Goal: Task Accomplishment & Management: Manage account settings

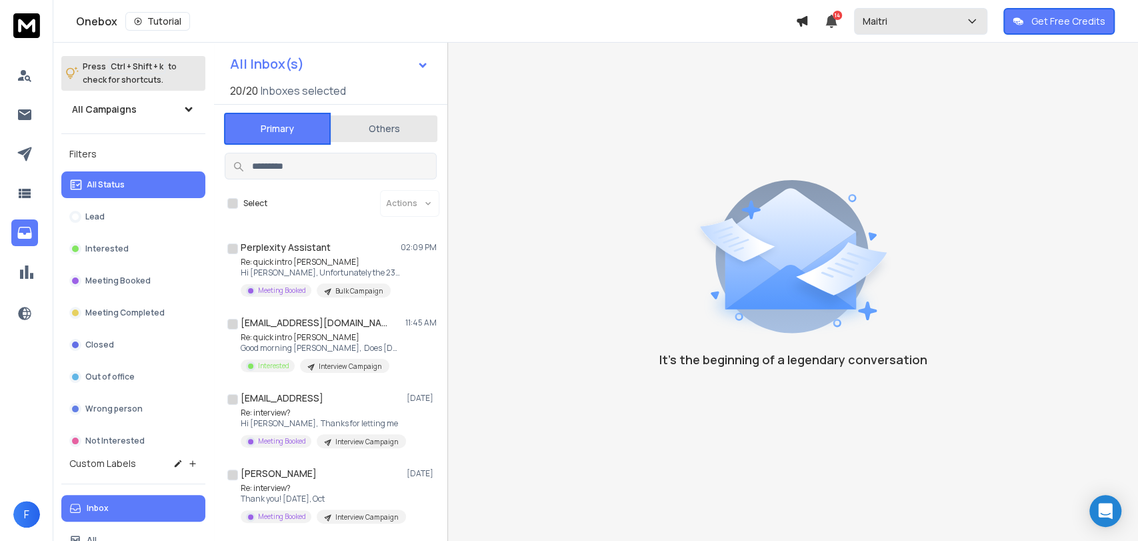
click at [928, 13] on button "Maitri" at bounding box center [920, 21] width 133 height 27
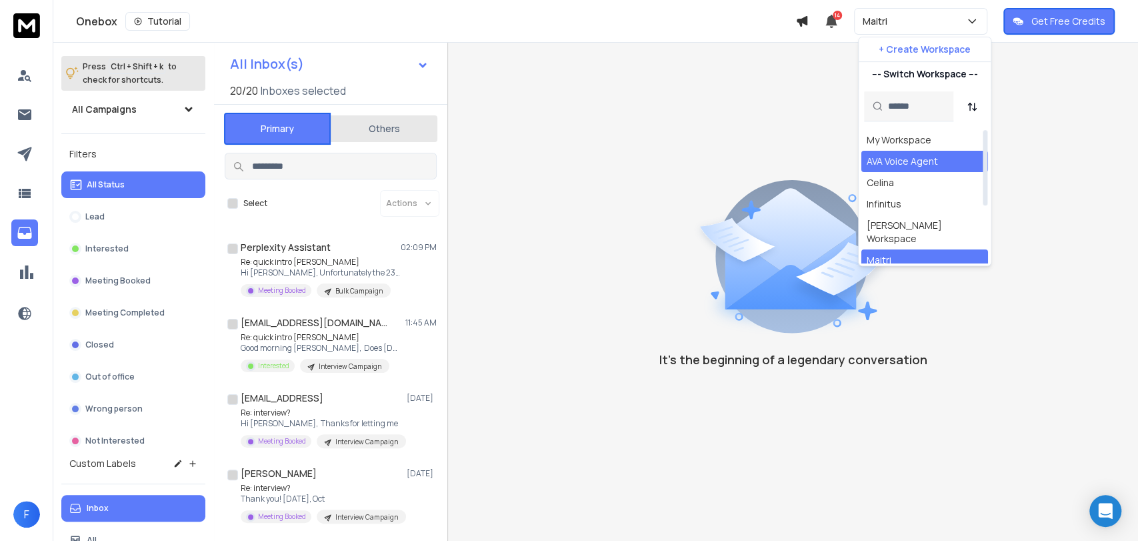
click at [933, 167] on div "AVA Voice Agent" at bounding box center [902, 161] width 71 height 13
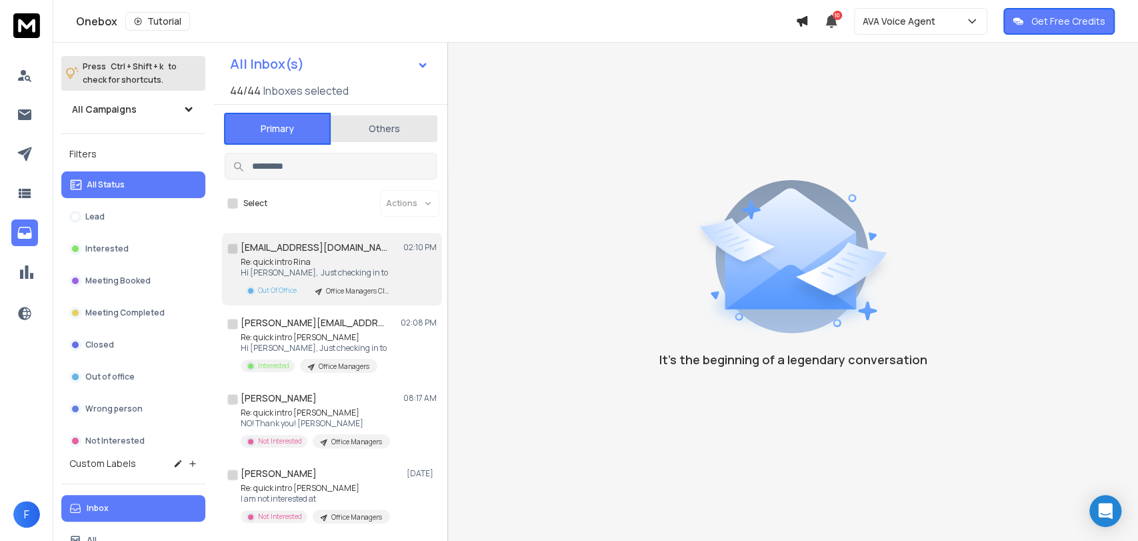
click at [311, 257] on p "Re: quick intro Rina" at bounding box center [319, 262] width 157 height 11
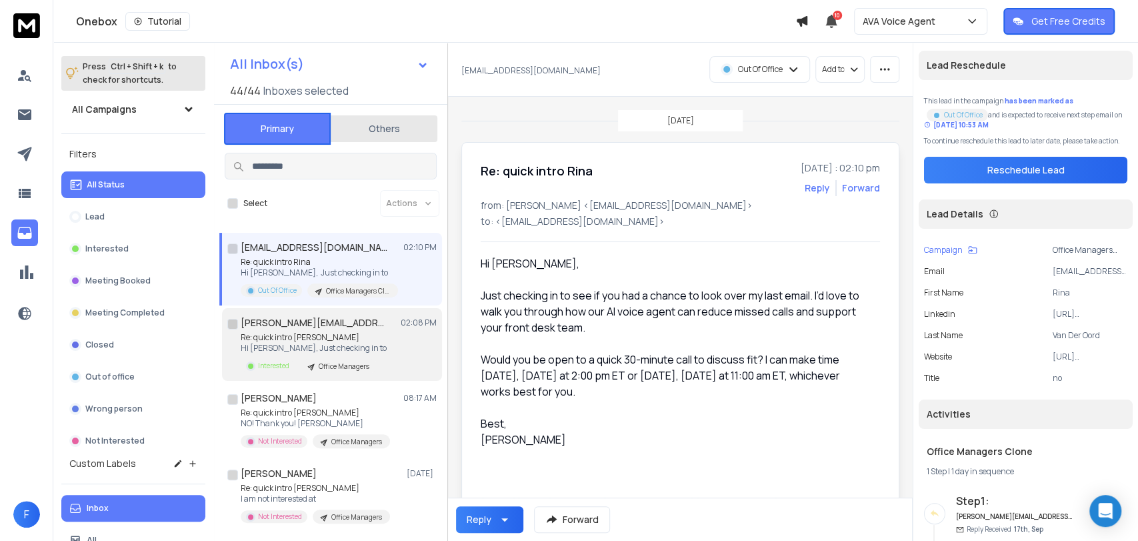
click at [317, 344] on p "Hi Kelly, Just checking in to" at bounding box center [314, 348] width 146 height 11
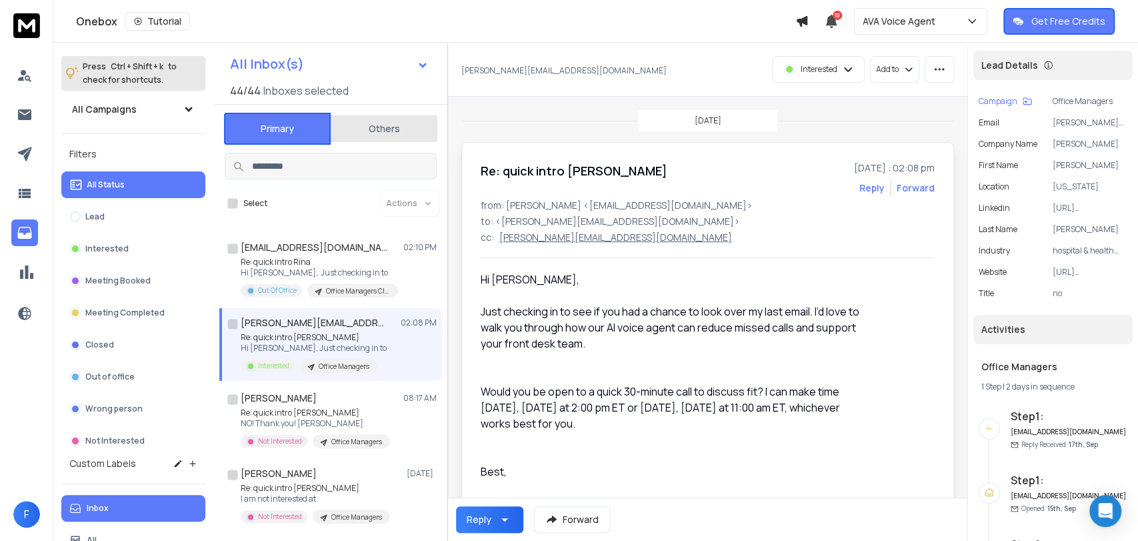
click at [379, 321] on div "kelly@barnhartdental.com 02:08 PM" at bounding box center [339, 322] width 196 height 13
click at [124, 183] on button "All Status" at bounding box center [133, 184] width 144 height 27
click at [912, 28] on button "AVA Voice Agent" at bounding box center [920, 21] width 133 height 27
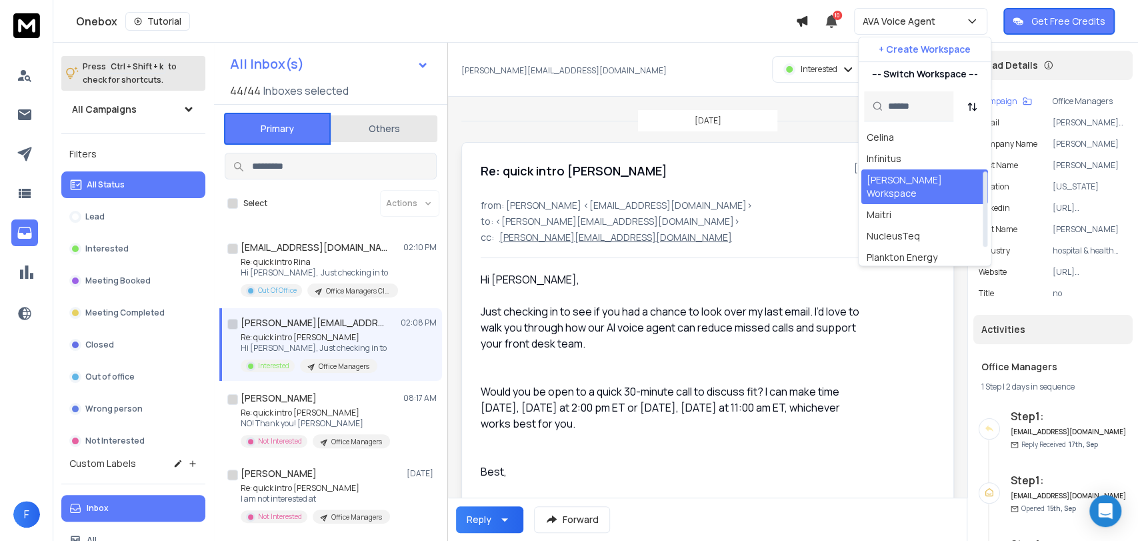
scroll to position [74, 0]
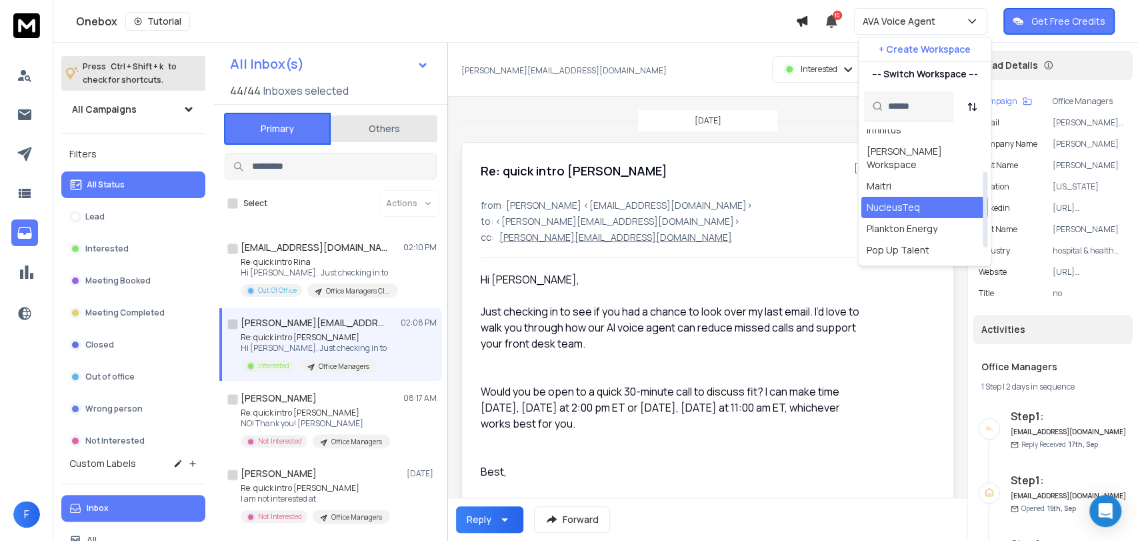
click at [942, 197] on div "NucleusTeq" at bounding box center [925, 207] width 127 height 21
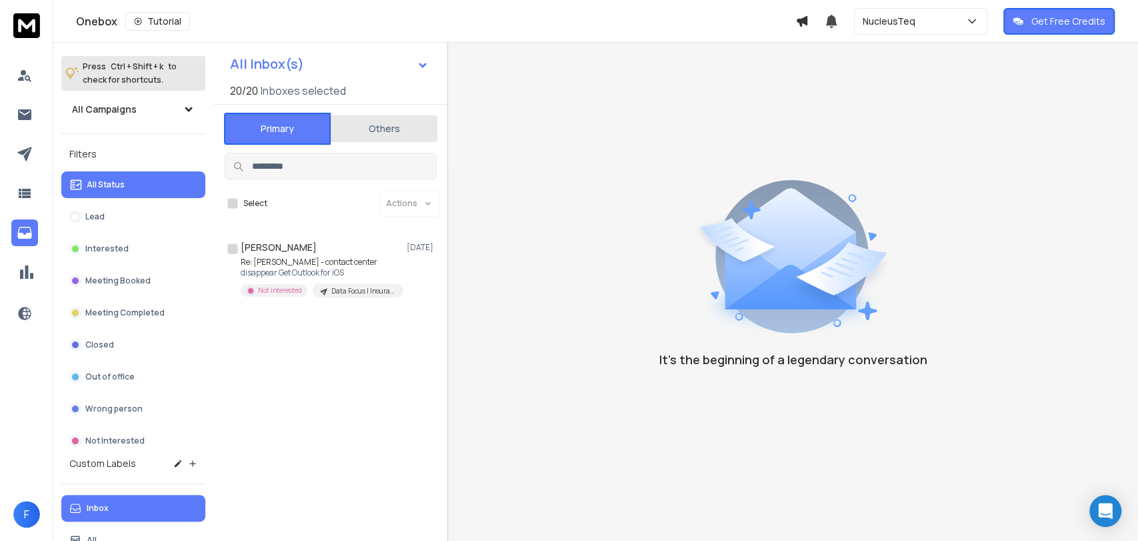
drag, startPoint x: 97, startPoint y: 221, endPoint x: 133, endPoint y: 190, distance: 47.3
click at [133, 190] on div "All Status Lead Interested Meeting Booked Meeting Completed Closed Out of offic…" at bounding box center [133, 312] width 144 height 283
click at [134, 190] on button "All Status" at bounding box center [133, 184] width 144 height 27
click at [138, 188] on button "All Status" at bounding box center [133, 184] width 144 height 27
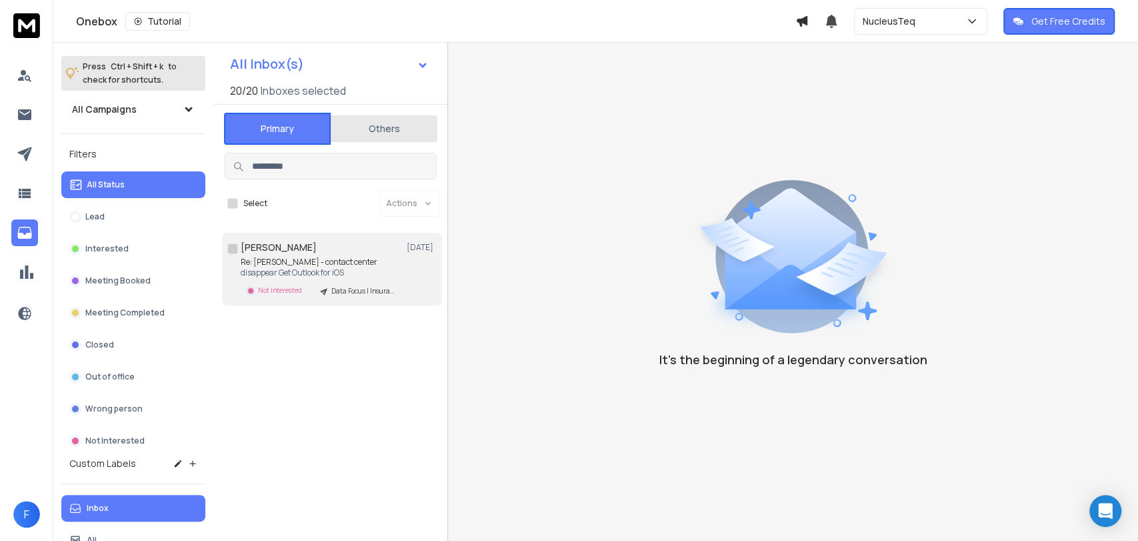
click at [325, 267] on p "disappear Get Outlook for iOS" at bounding box center [321, 272] width 160 height 11
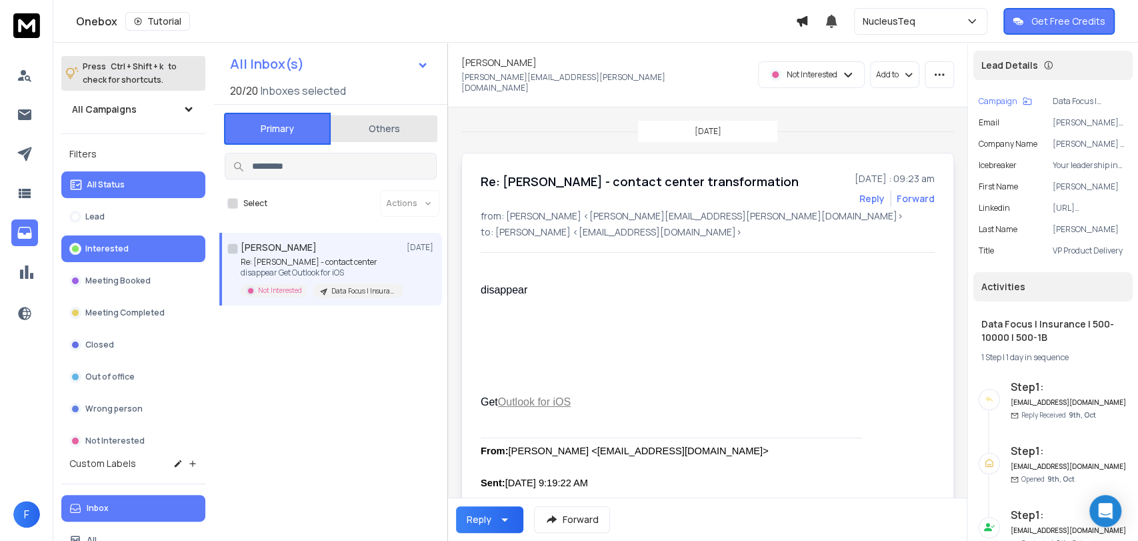
click at [129, 253] on button "Interested" at bounding box center [133, 248] width 144 height 27
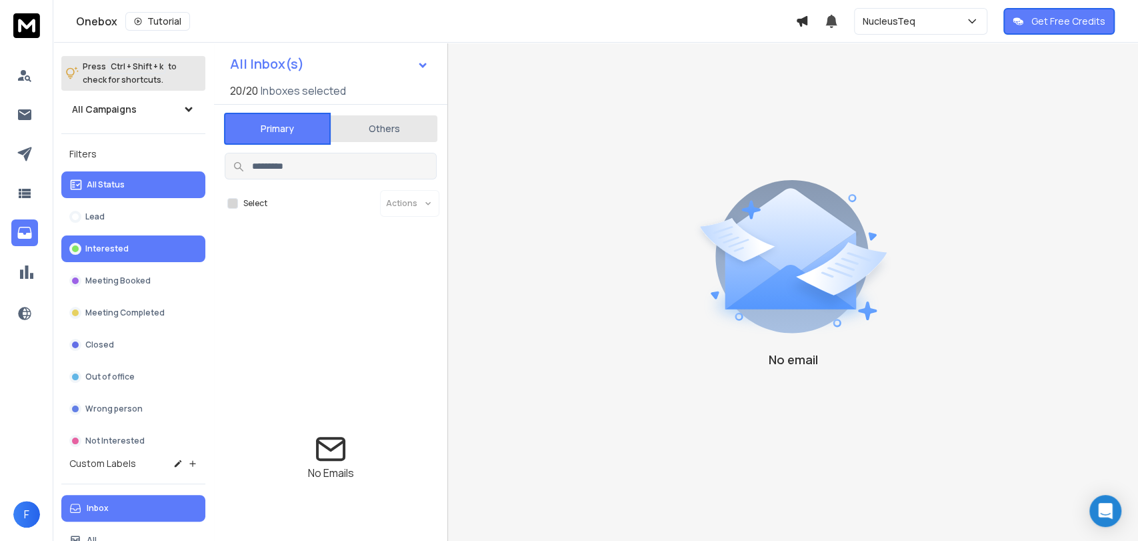
click at [135, 196] on button "All Status" at bounding box center [133, 184] width 144 height 27
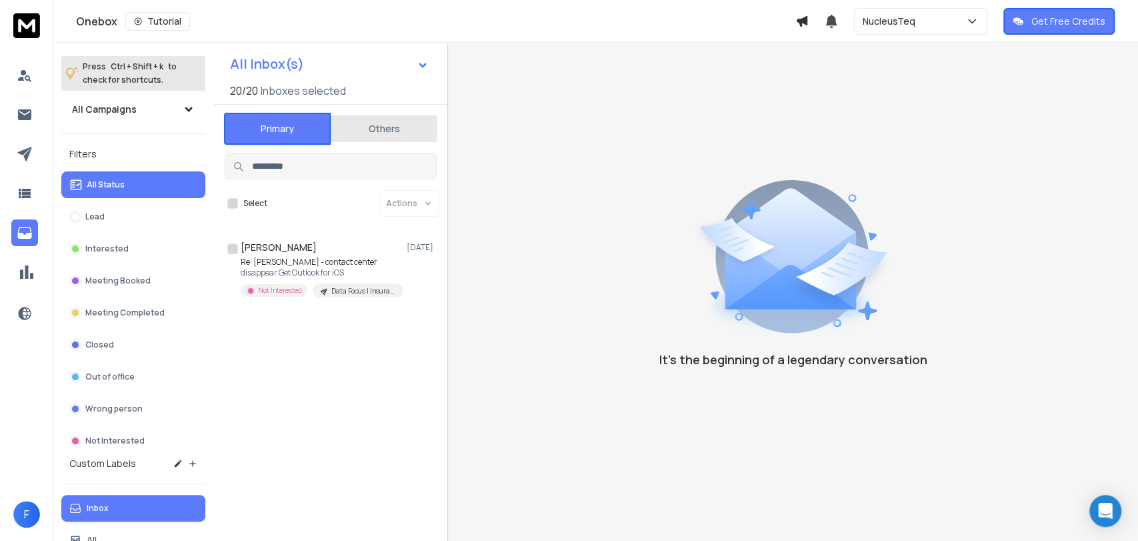
click at [135, 263] on div "All Status Lead Interested Meeting Booked Meeting Completed Closed Out of offic…" at bounding box center [133, 312] width 144 height 283
click at [138, 252] on button "Interested" at bounding box center [133, 248] width 144 height 27
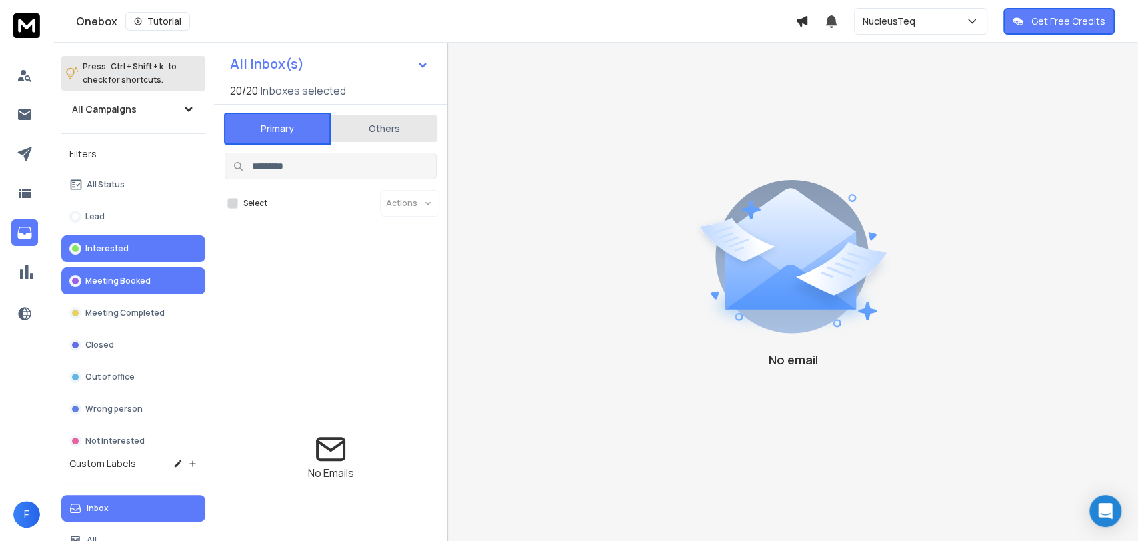
click at [144, 277] on p "Meeting Booked" at bounding box center [117, 280] width 65 height 11
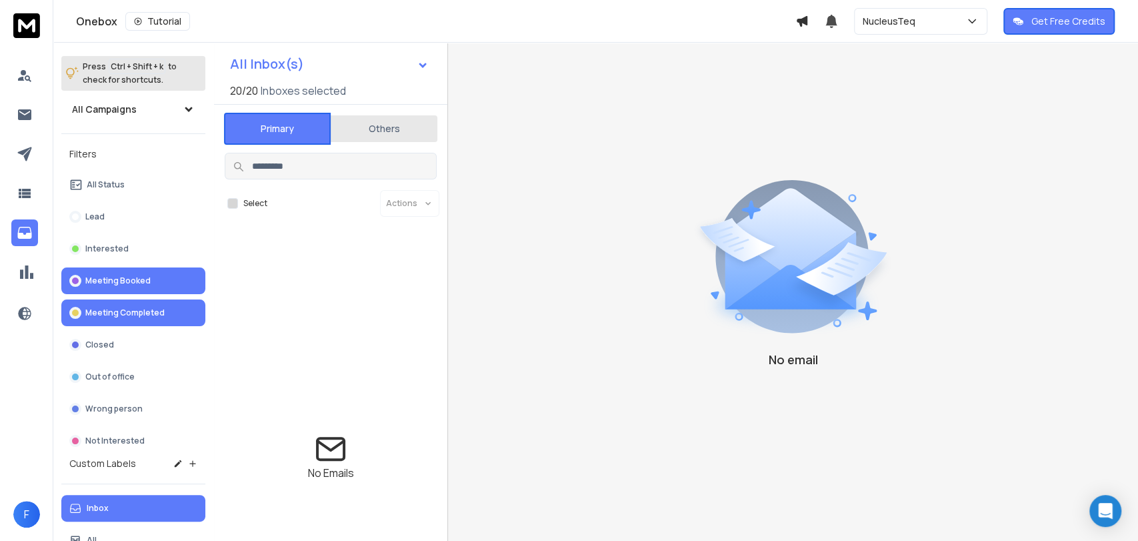
click at [147, 303] on button "Meeting Completed" at bounding box center [133, 312] width 144 height 27
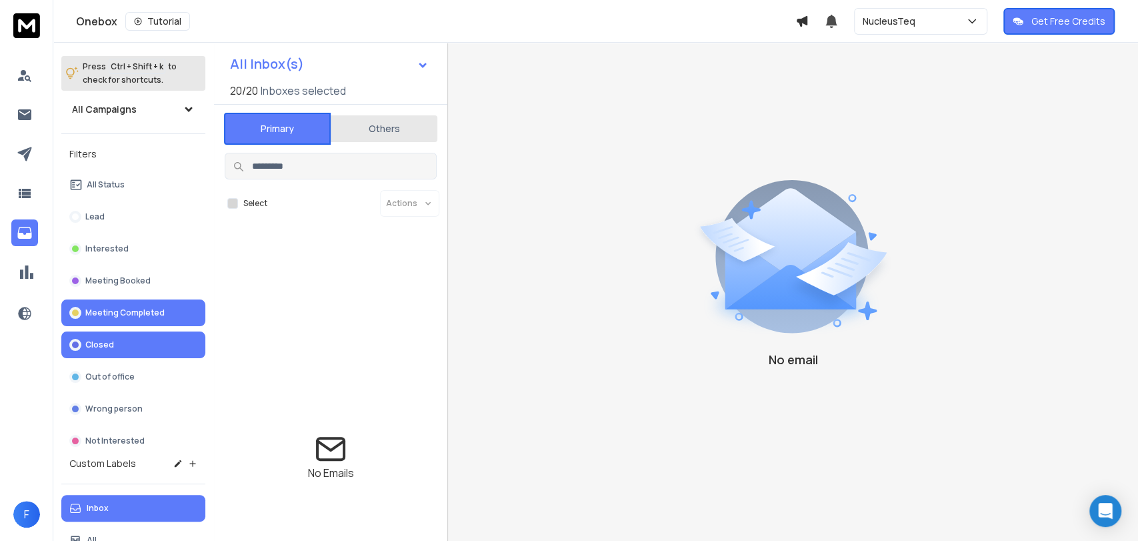
click at [143, 343] on button "Closed" at bounding box center [133, 344] width 144 height 27
click at [143, 361] on div "All Status Lead Interested Meeting Booked Meeting Completed Closed Out of offic…" at bounding box center [133, 312] width 144 height 283
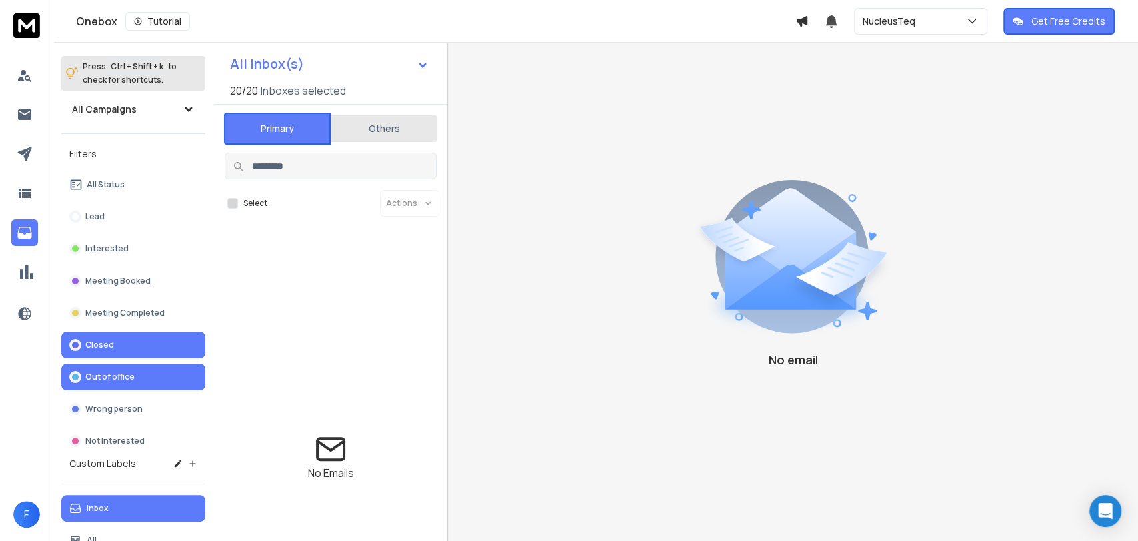
click at [136, 375] on button "Out of office" at bounding box center [133, 376] width 144 height 27
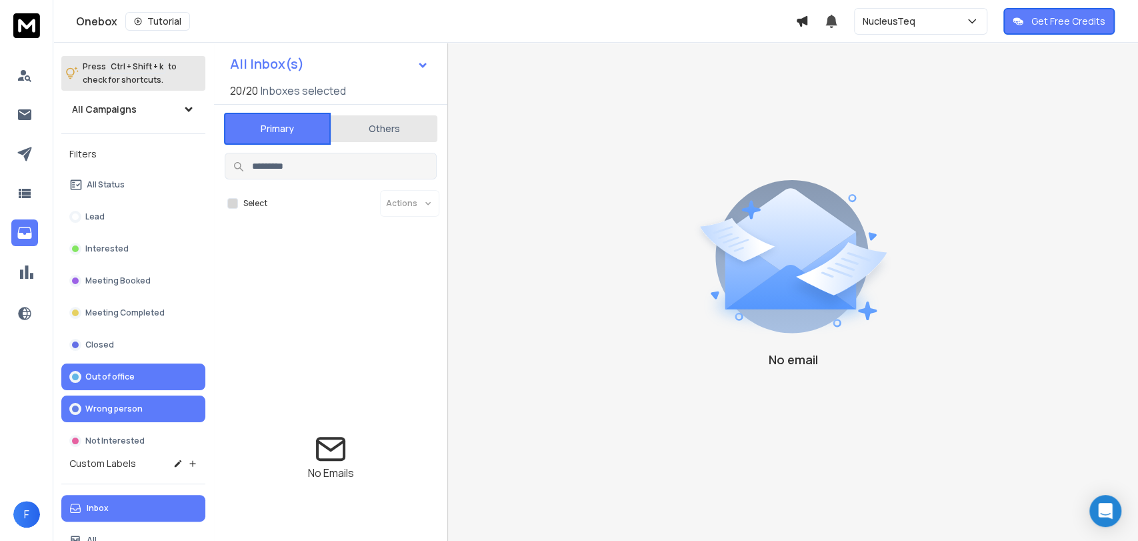
click at [126, 399] on button "Wrong person" at bounding box center [133, 408] width 144 height 27
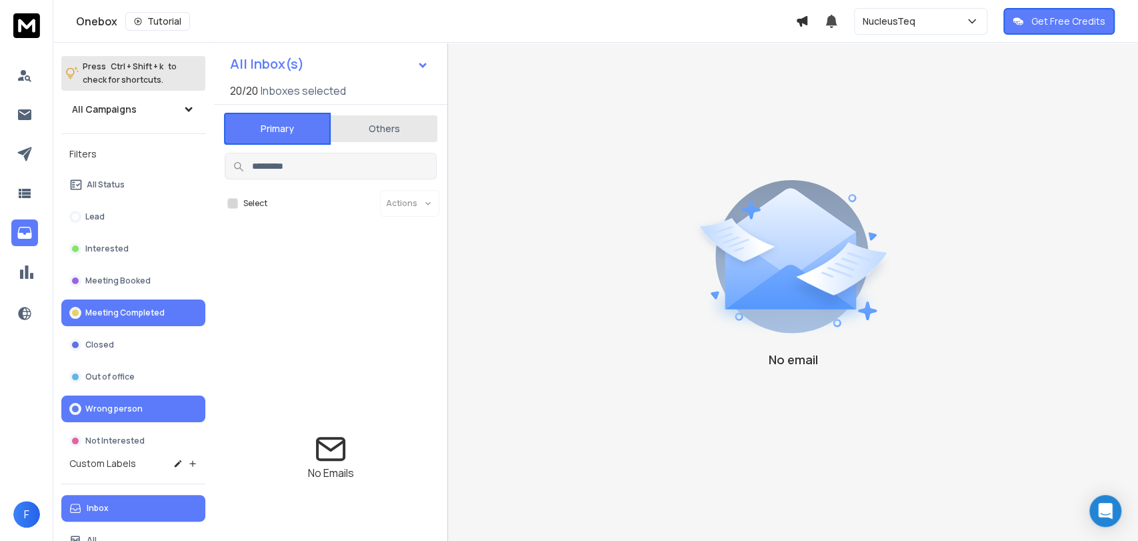
click at [107, 311] on p "Meeting Completed" at bounding box center [124, 312] width 79 height 11
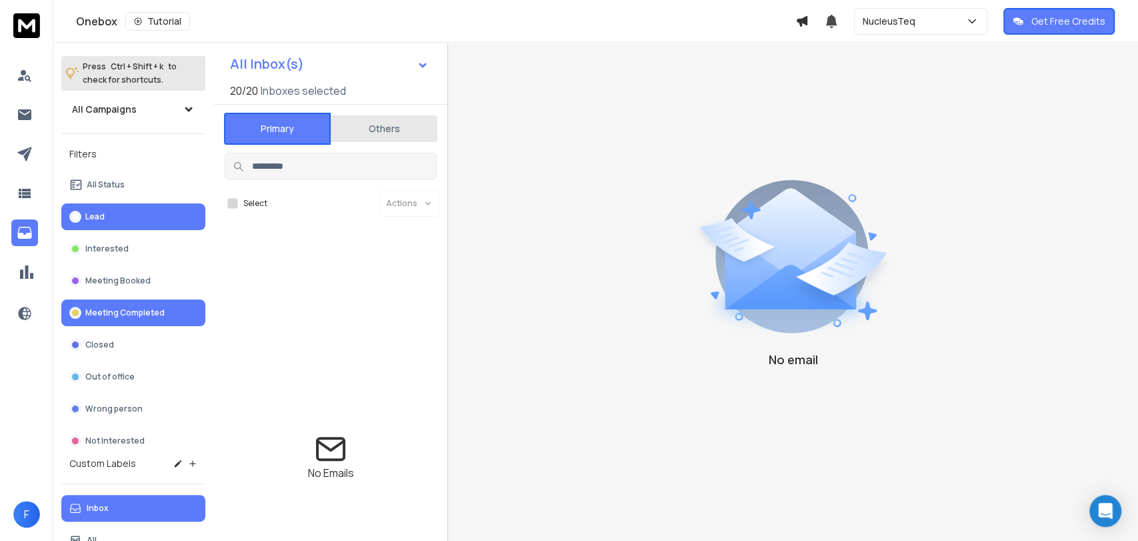
click at [119, 211] on button "Lead" at bounding box center [133, 216] width 144 height 27
click at [366, 124] on button "Others" at bounding box center [384, 128] width 107 height 29
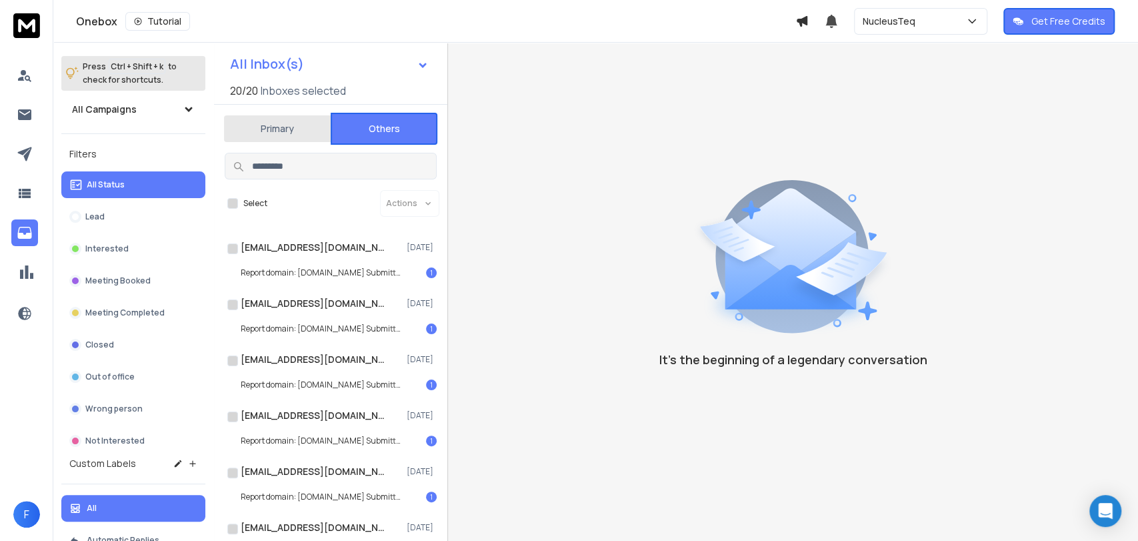
click at [305, 133] on button "Primary" at bounding box center [277, 128] width 107 height 29
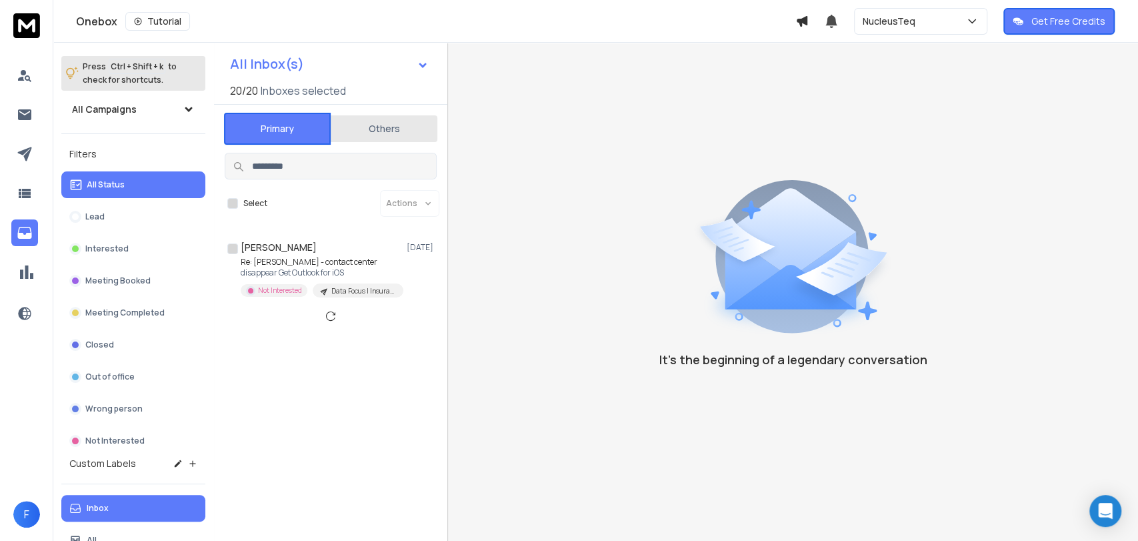
click at [369, 133] on button "Others" at bounding box center [384, 128] width 107 height 29
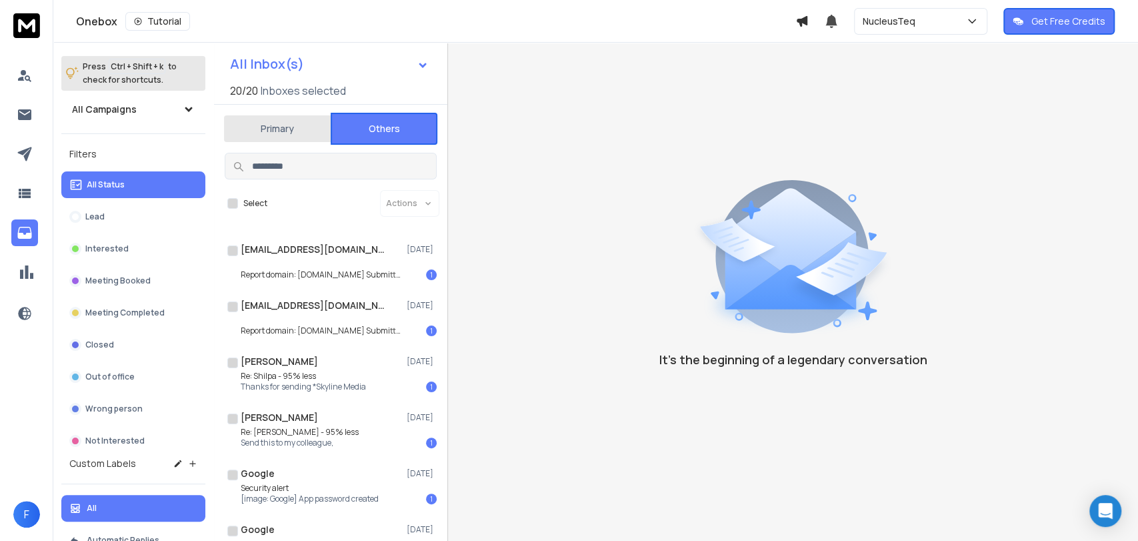
scroll to position [584, 0]
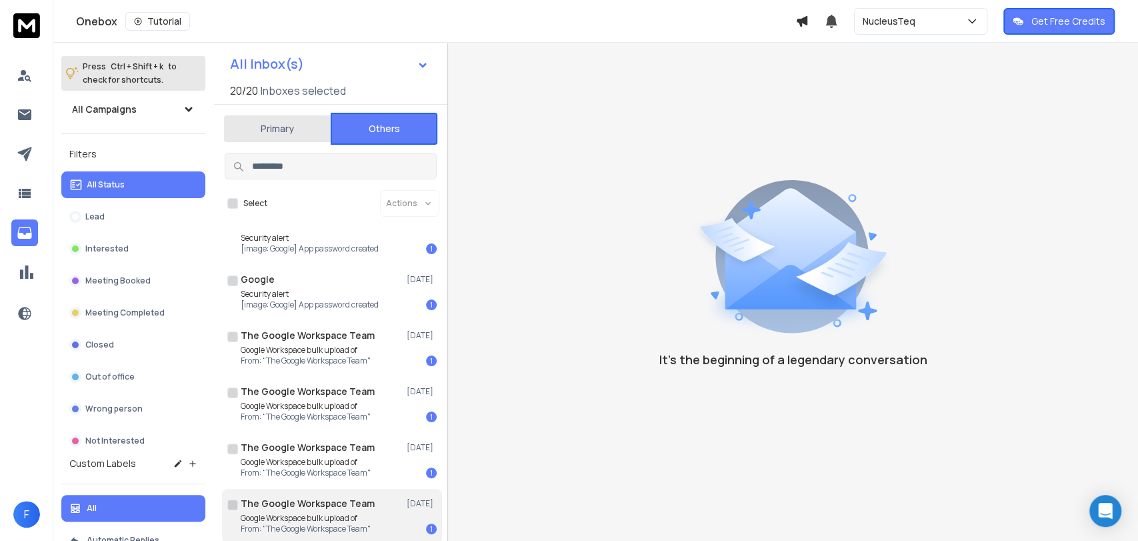
click at [305, 501] on h1 "The Google Workspace Team" at bounding box center [308, 503] width 134 height 13
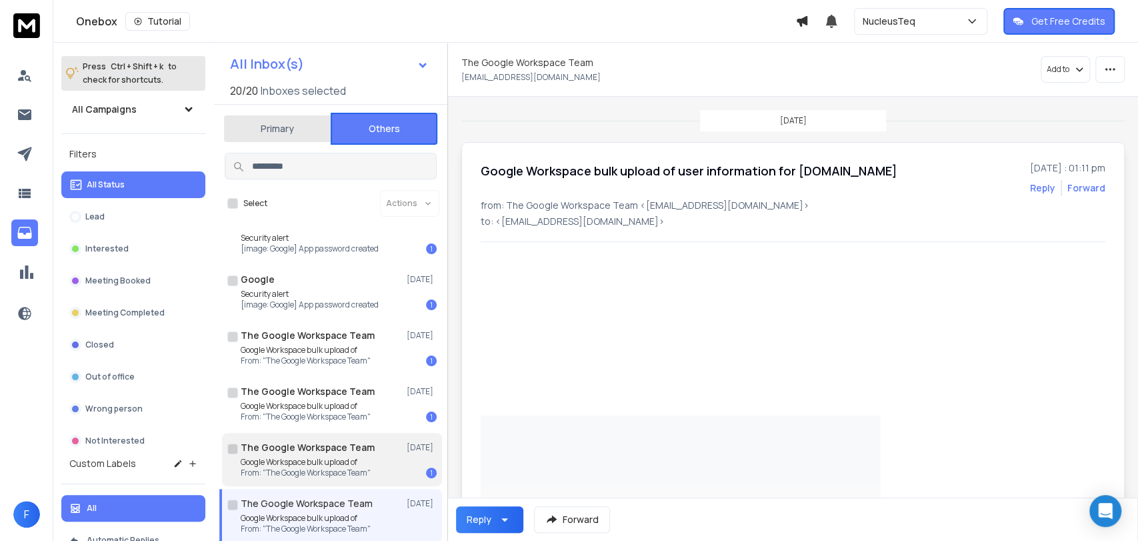
click at [311, 457] on p "Google Workspace bulk upload of" at bounding box center [306, 462] width 130 height 11
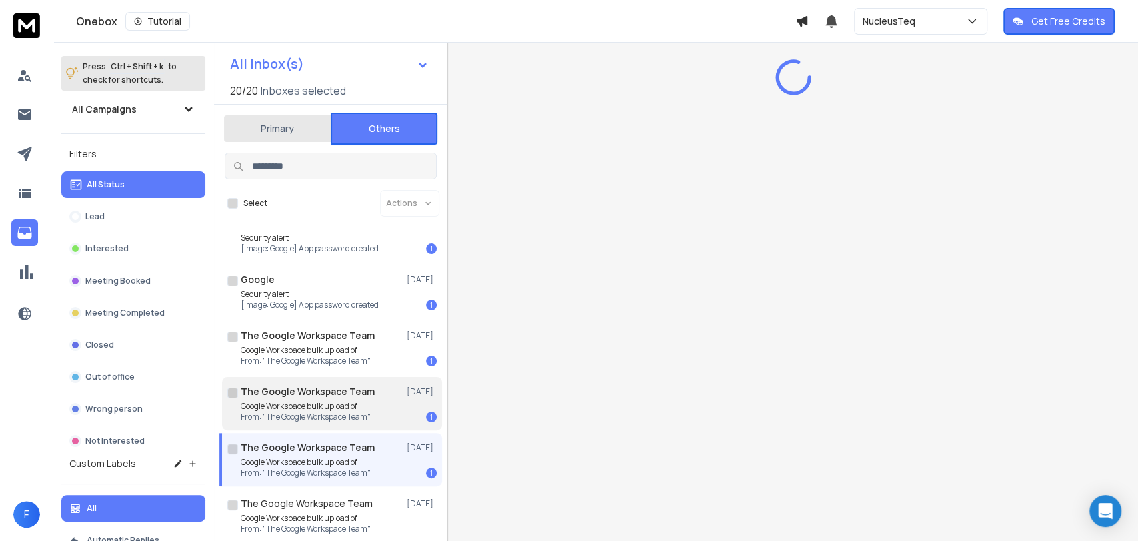
click at [333, 405] on p "Google Workspace bulk upload of" at bounding box center [306, 406] width 130 height 11
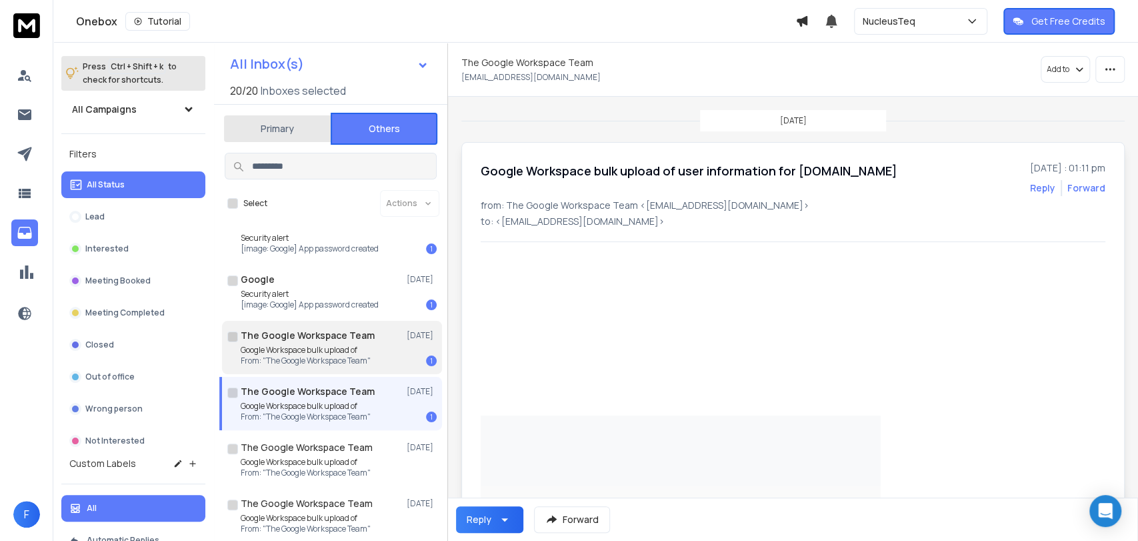
click at [345, 348] on p "Google Workspace bulk upload of" at bounding box center [306, 350] width 130 height 11
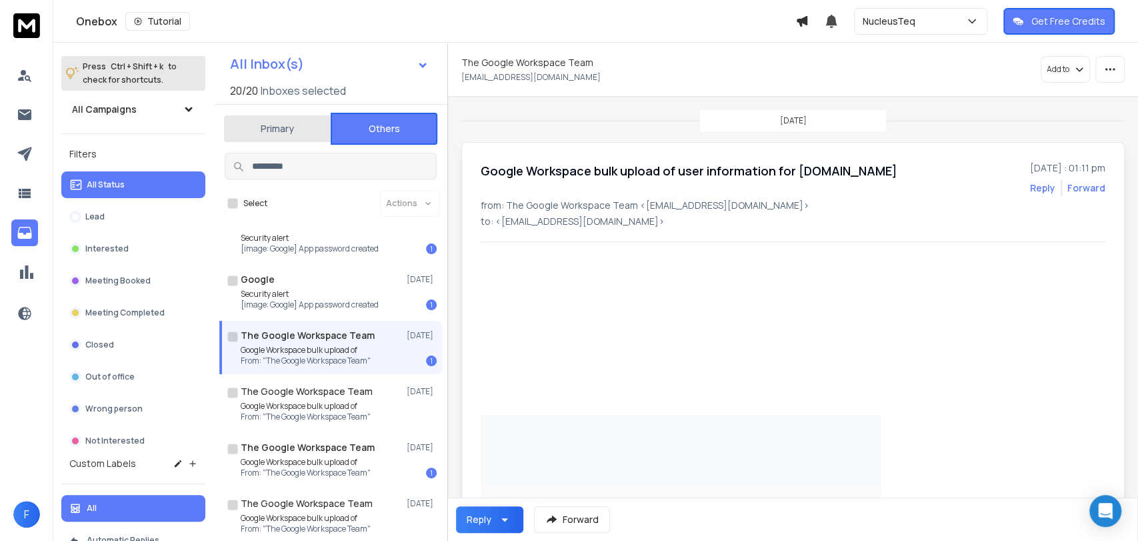
click at [359, 285] on div "Google 11 Sep Security alert [image: Google] App password created 1" at bounding box center [339, 291] width 196 height 37
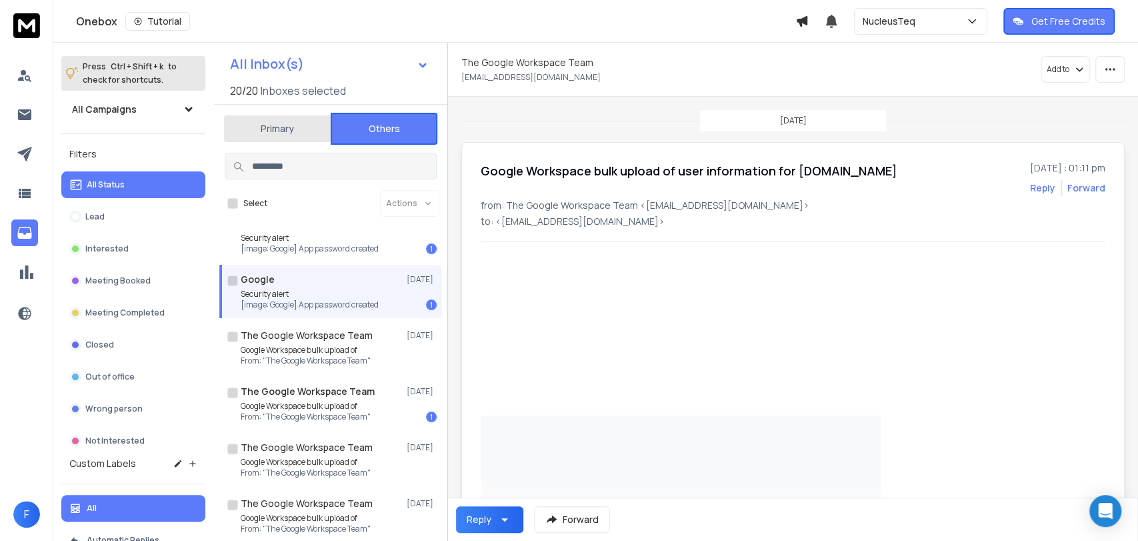
click at [369, 221] on div "Select Actions no-reply@us-1.mimecastreport.com 12 Oct Report domain: nucleuste…" at bounding box center [330, 388] width 233 height 483
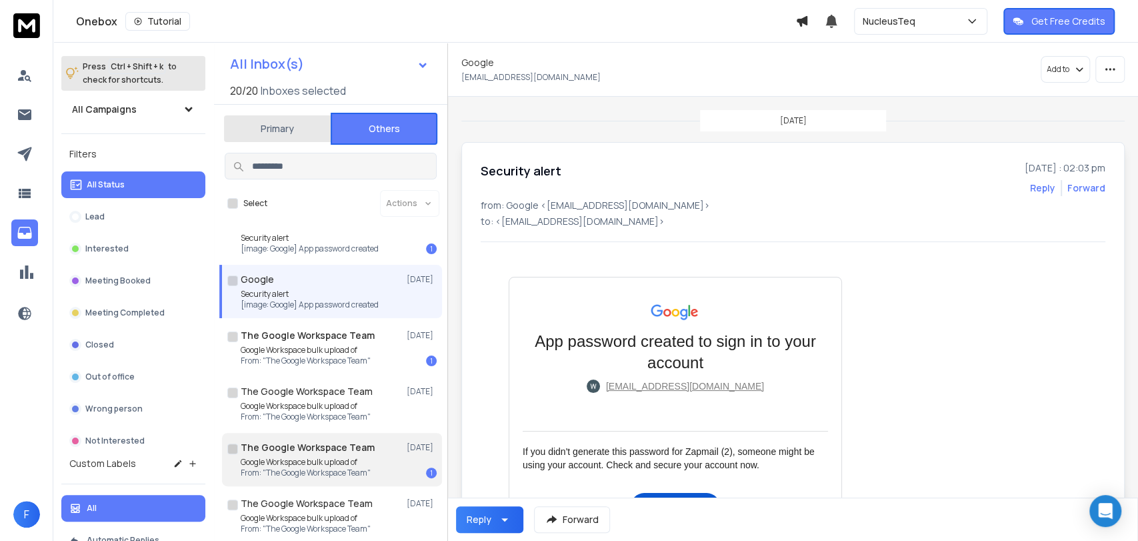
drag, startPoint x: 305, startPoint y: 484, endPoint x: 303, endPoint y: 465, distance: 18.7
click at [304, 483] on div "The Google Workspace Team 11 Sep Google Workspace bulk upload of From: "The Goo…" at bounding box center [332, 459] width 220 height 53
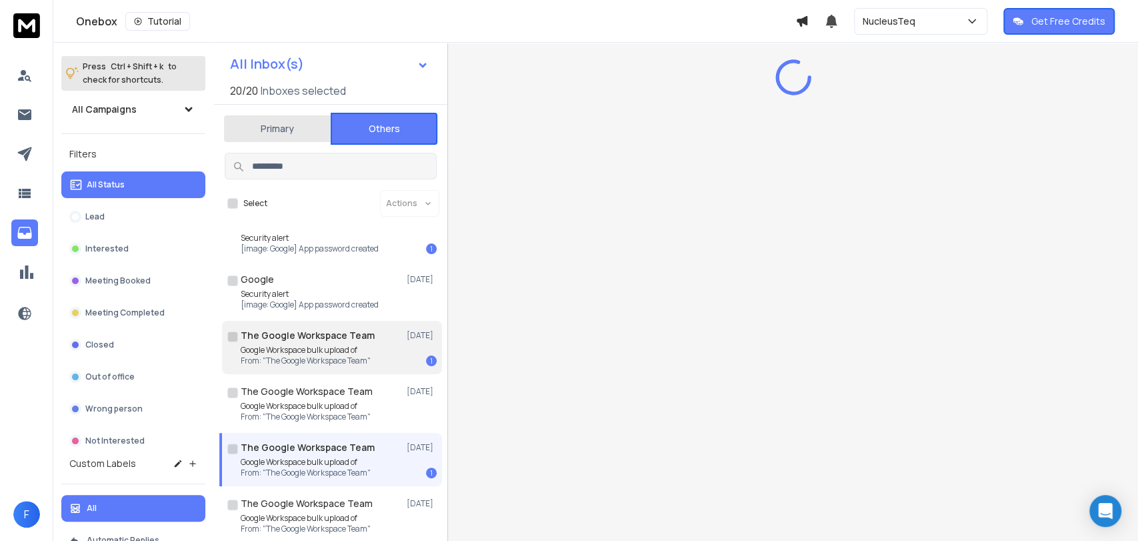
click at [329, 358] on p "From: "The Google Workspace Team"" at bounding box center [306, 360] width 130 height 11
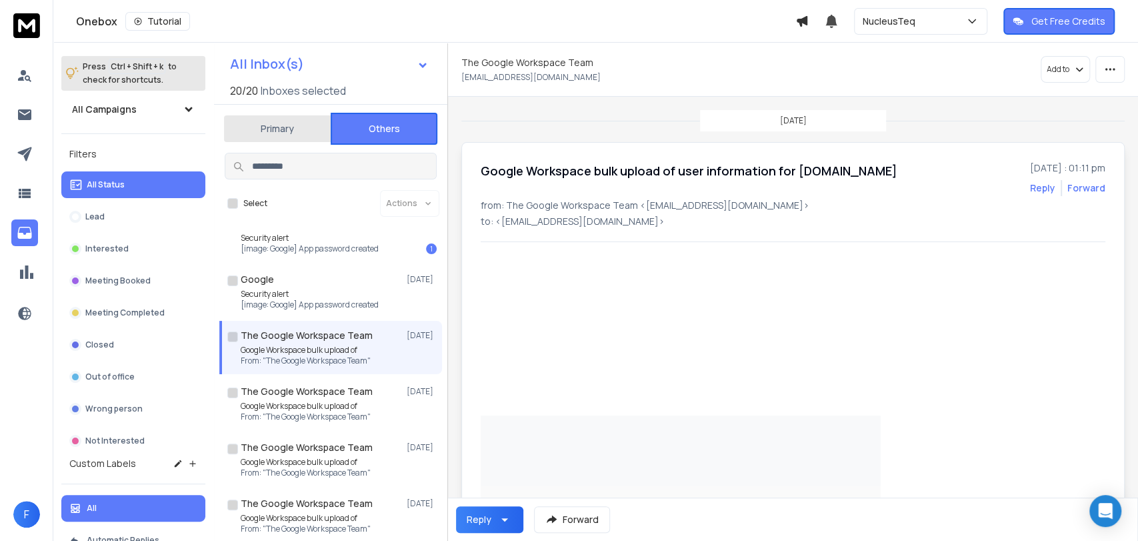
scroll to position [510, 0]
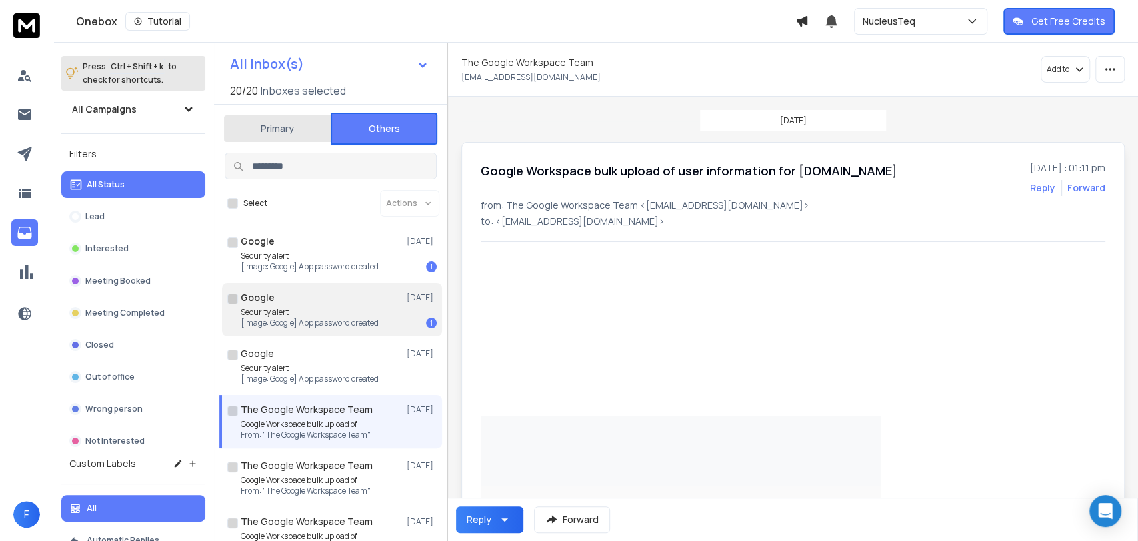
click at [337, 307] on p "Security alert" at bounding box center [310, 312] width 138 height 11
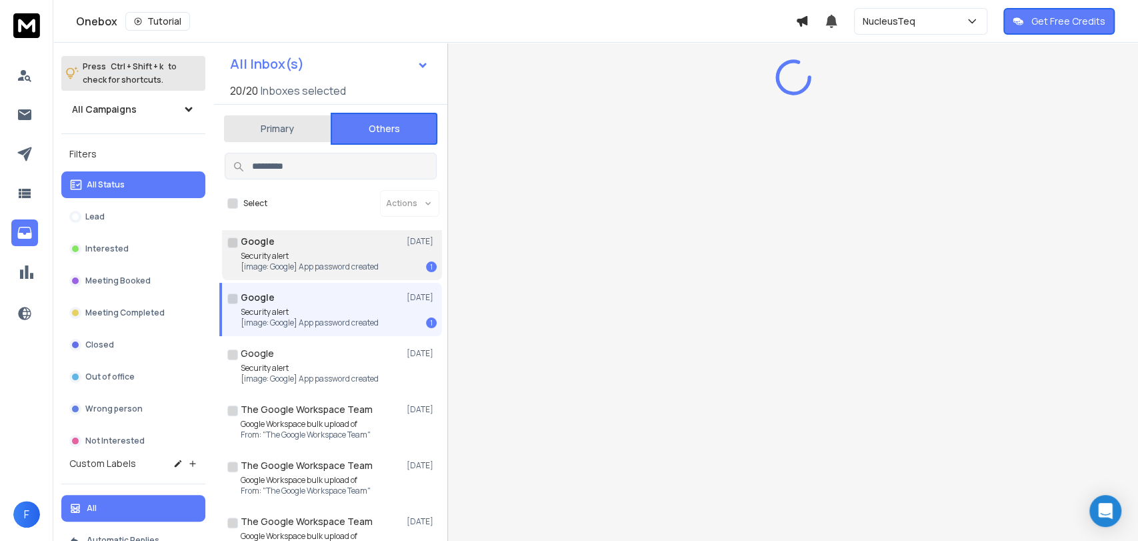
click at [341, 257] on p "Security alert" at bounding box center [310, 256] width 138 height 11
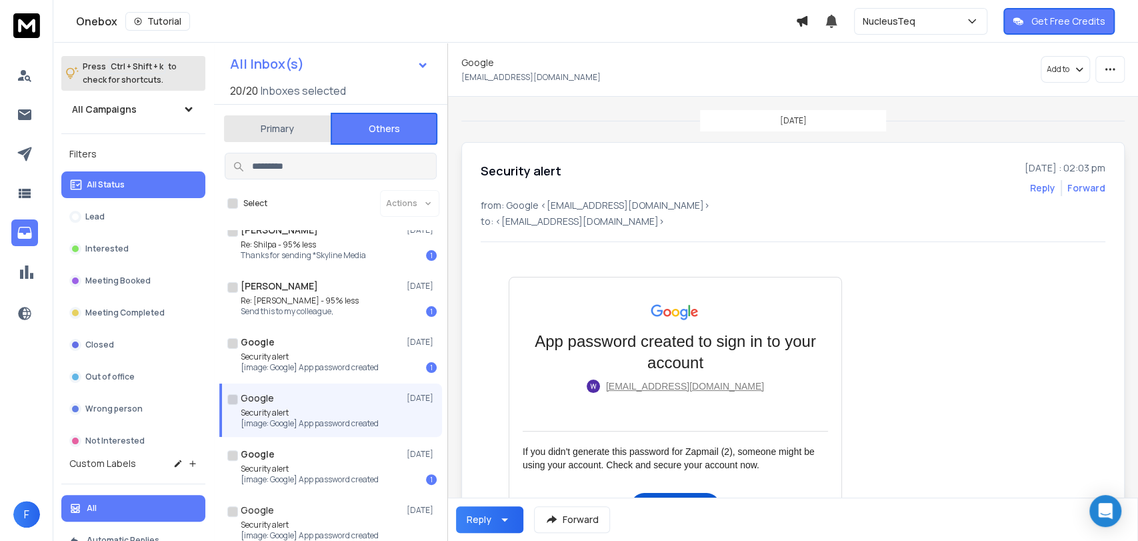
scroll to position [362, 0]
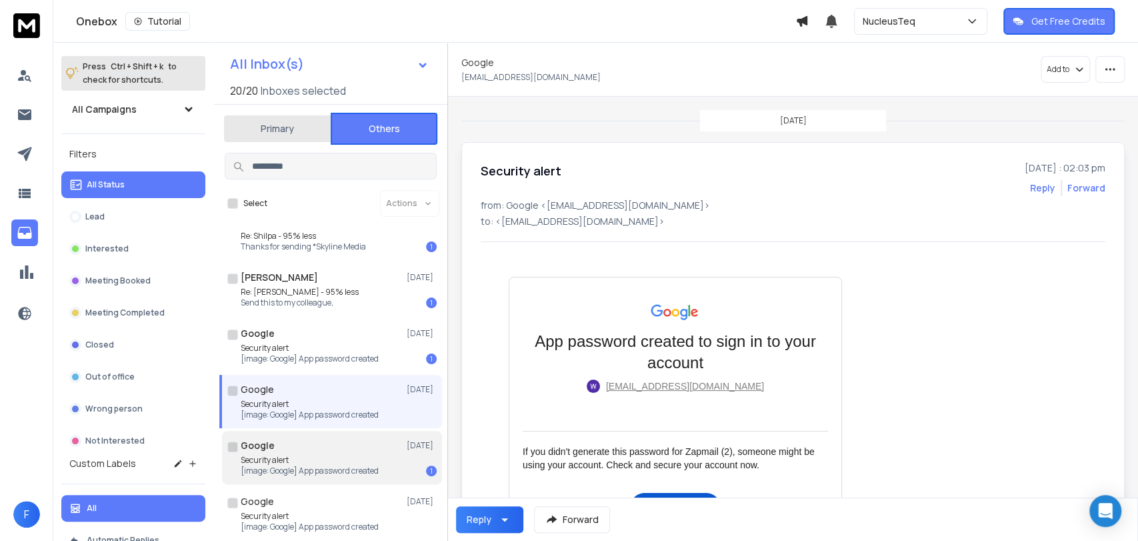
click at [313, 463] on p "Security alert" at bounding box center [310, 460] width 138 height 11
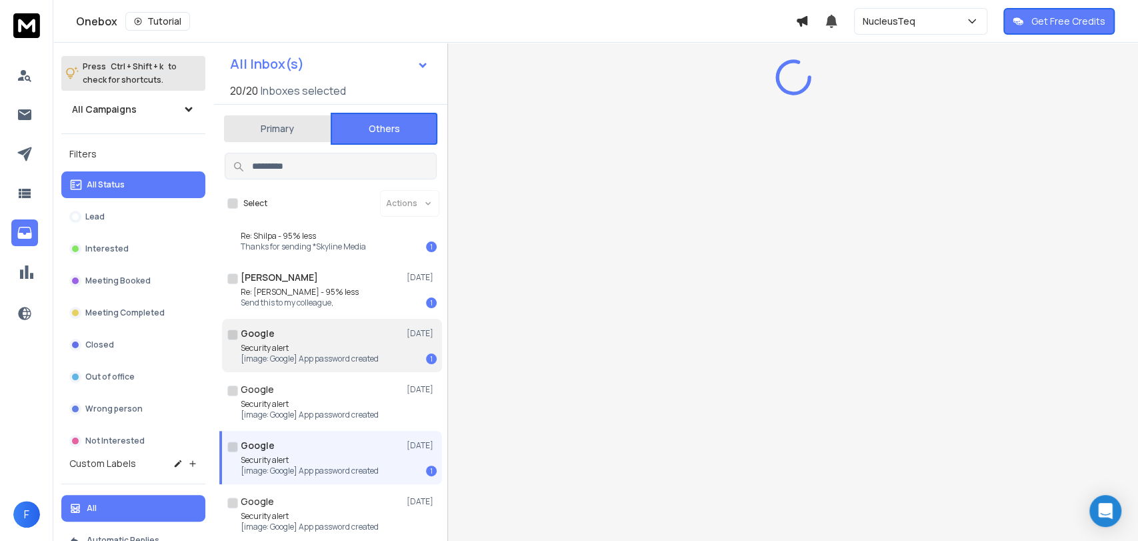
click at [325, 327] on div "Google 11 Sep" at bounding box center [339, 333] width 196 height 13
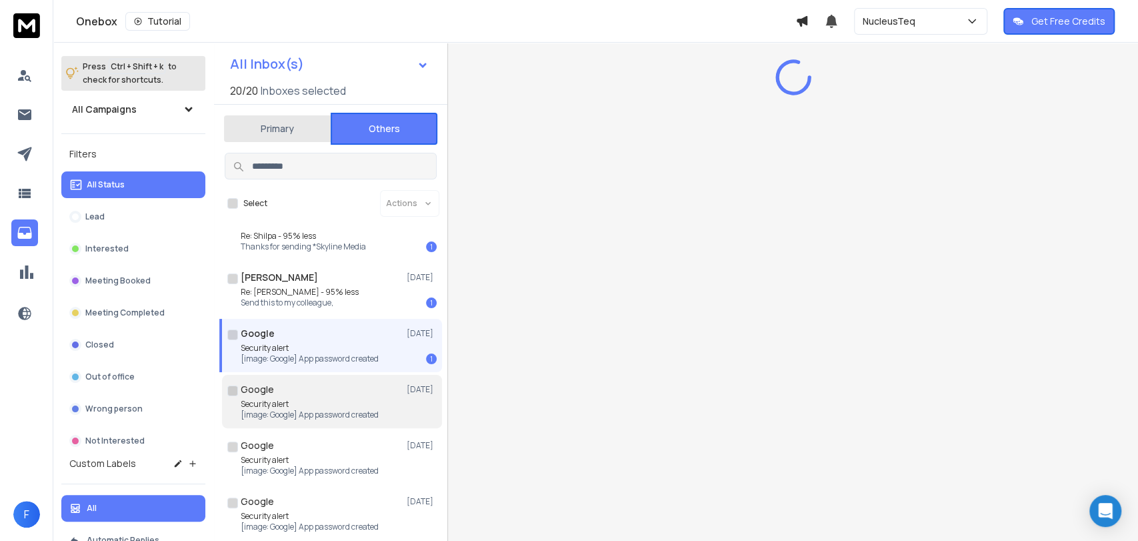
scroll to position [139, 0]
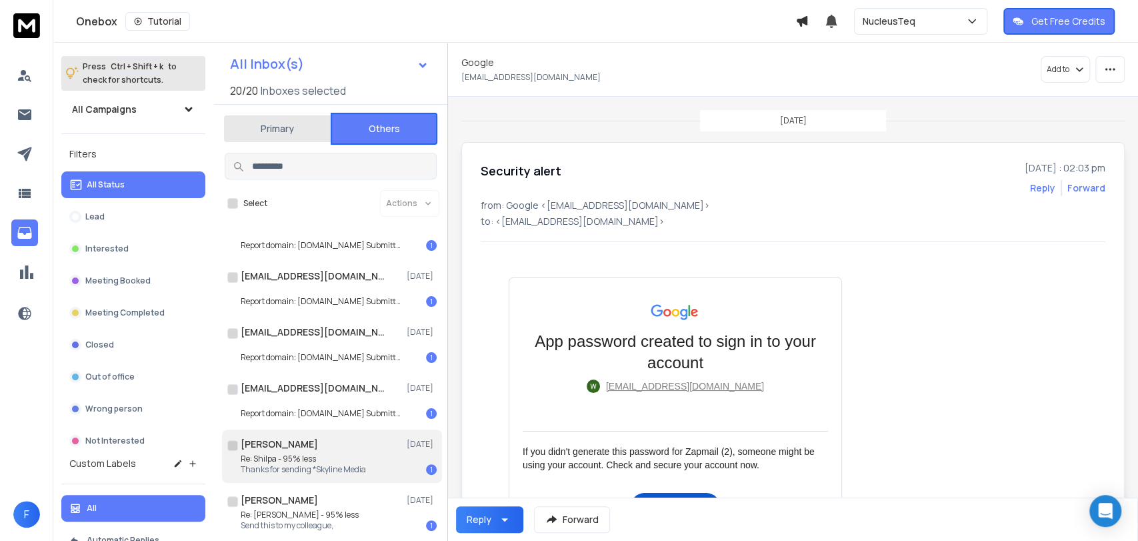
click at [337, 449] on div "Lucas Mack 08 Oct" at bounding box center [339, 443] width 196 height 13
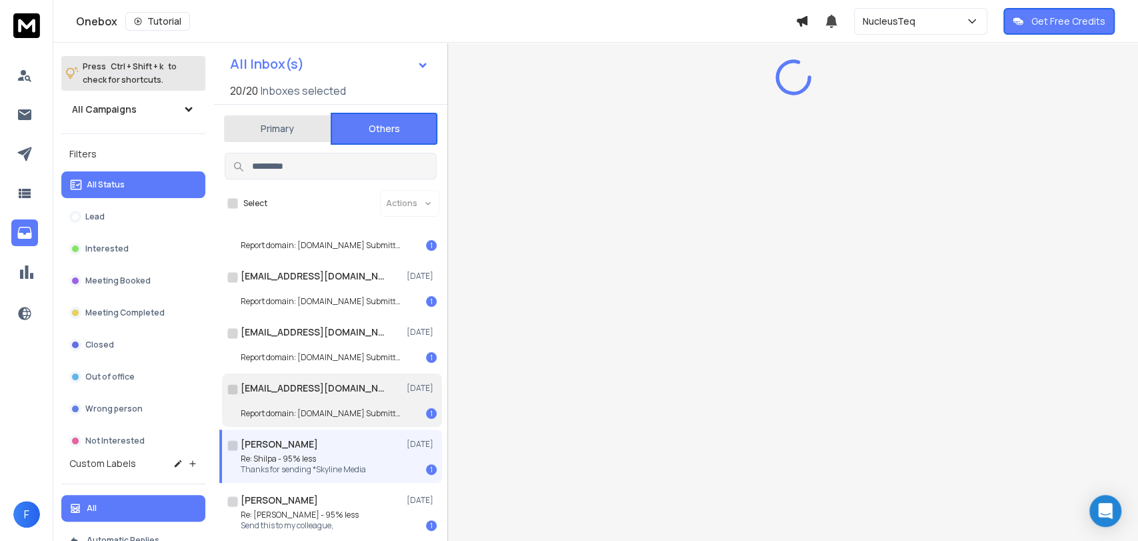
click at [337, 385] on h1 "no-reply@us-1.mimecastreport.com" at bounding box center [314, 387] width 147 height 13
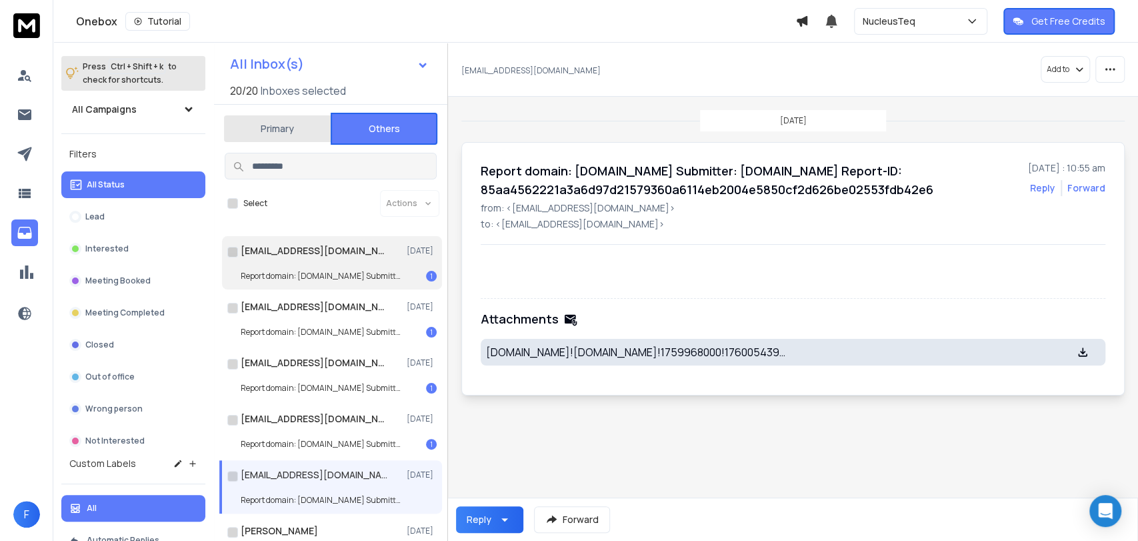
scroll to position [0, 0]
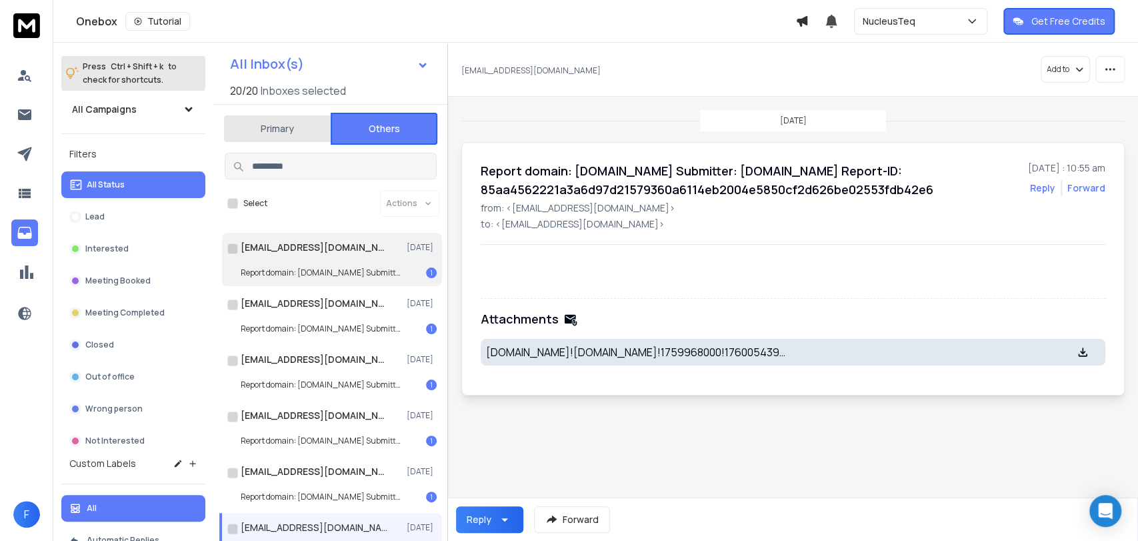
click at [363, 257] on div "Report domain: nucleusteqx.com Submitter: mimecast.org 1" at bounding box center [339, 267] width 196 height 21
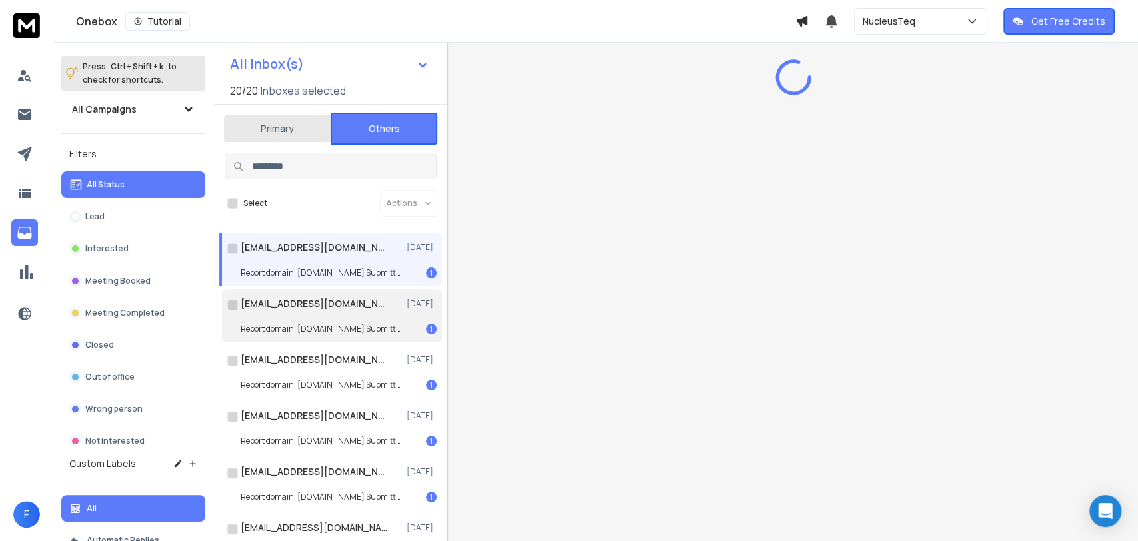
click at [367, 327] on p "Report domain: nucleusteqhq.com Submitter: mimecast.org" at bounding box center [321, 328] width 160 height 11
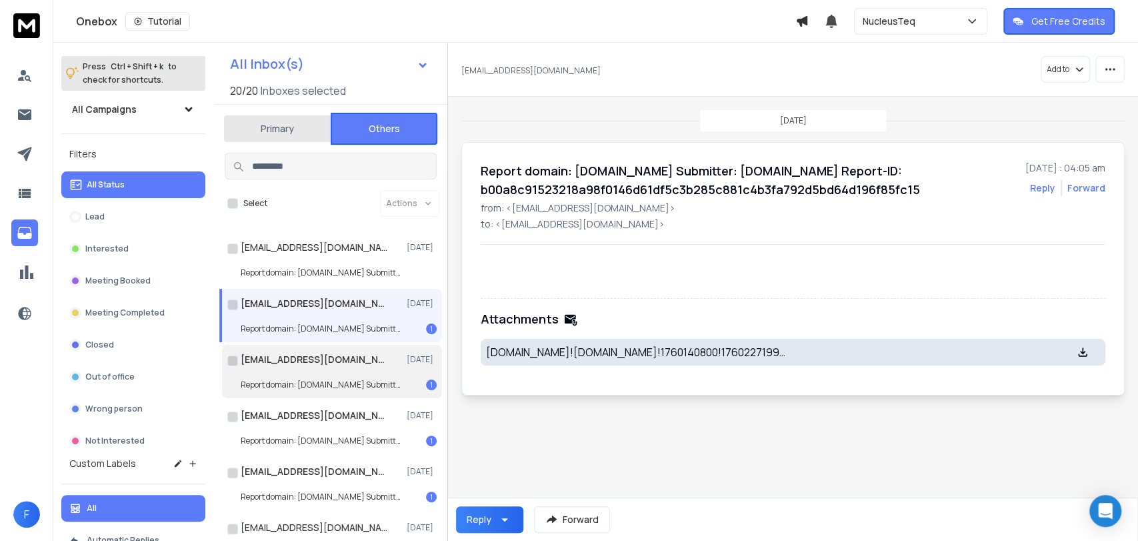
click at [357, 386] on p "Report domain: nucleusteqx.com Submitter: mimecast.org" at bounding box center [321, 384] width 160 height 11
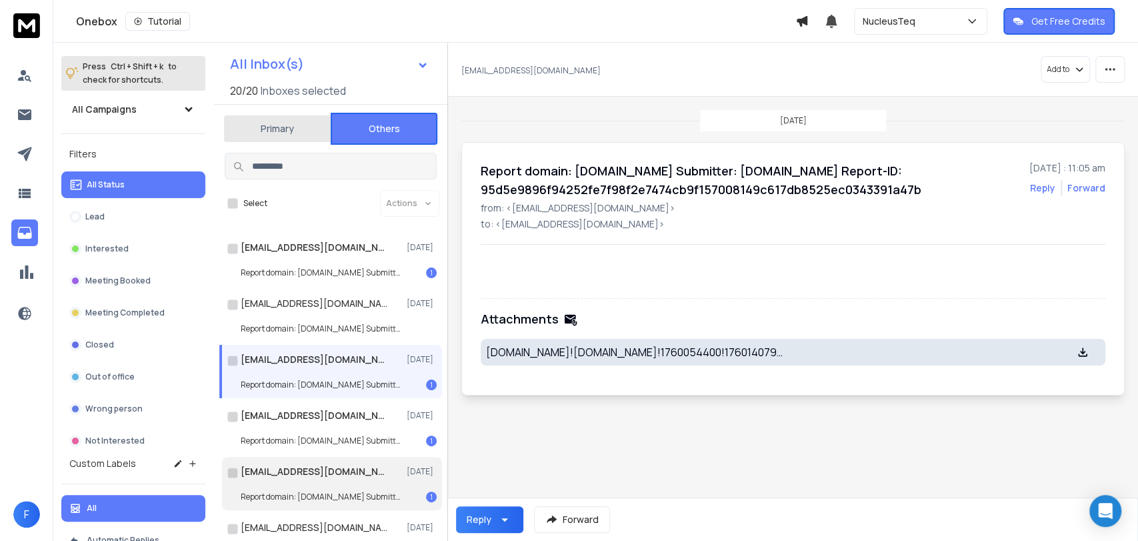
click at [341, 437] on p "Report domain: nucleustequsa.com Submitter: mimecast.org" at bounding box center [321, 440] width 160 height 11
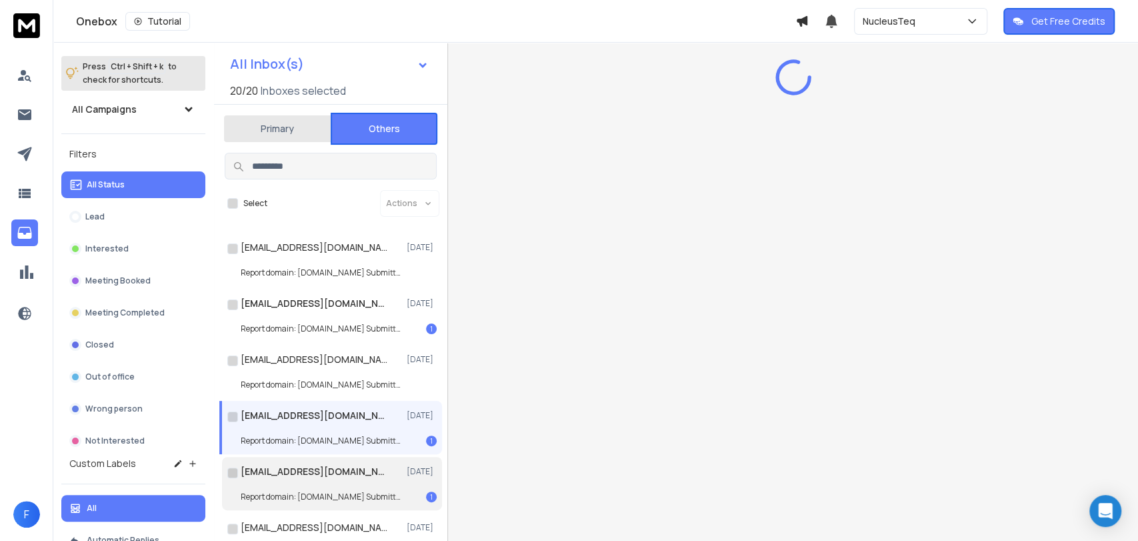
click at [334, 495] on p "Report domain: nucleusteqhq.com Submitter: mimecast.org" at bounding box center [321, 496] width 160 height 11
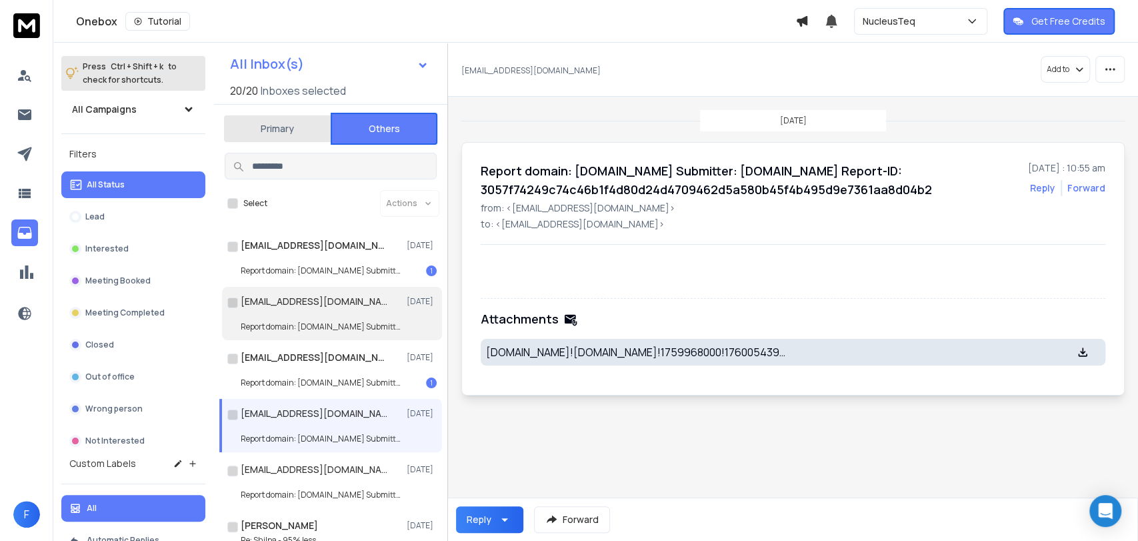
scroll to position [222, 0]
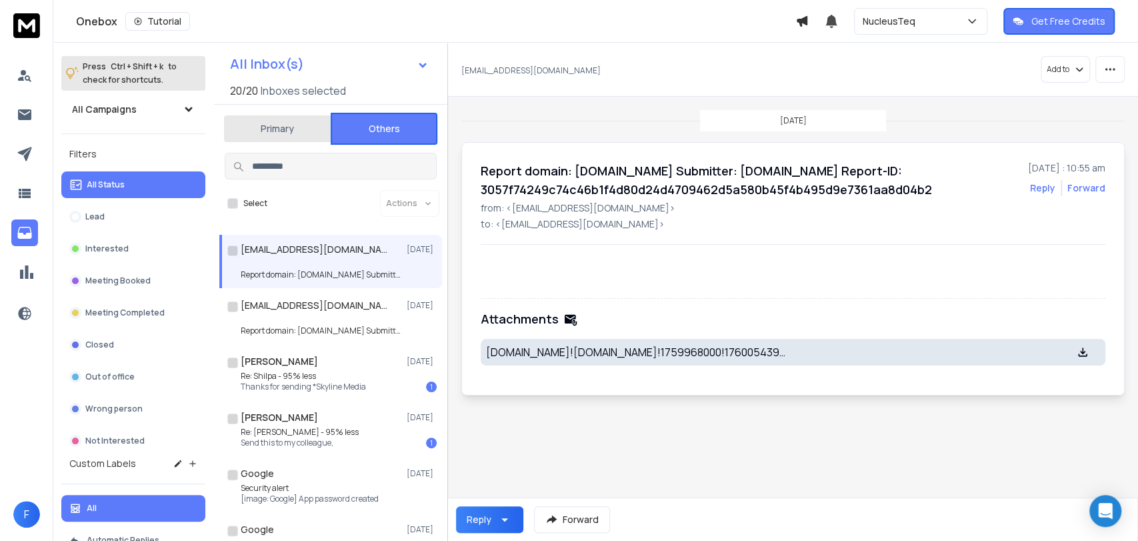
click at [331, 401] on div "no-reply@us-1.mimecastreport.com 12 Oct Report domain: nucleusteqx.com Submitte…" at bounding box center [330, 430] width 233 height 400
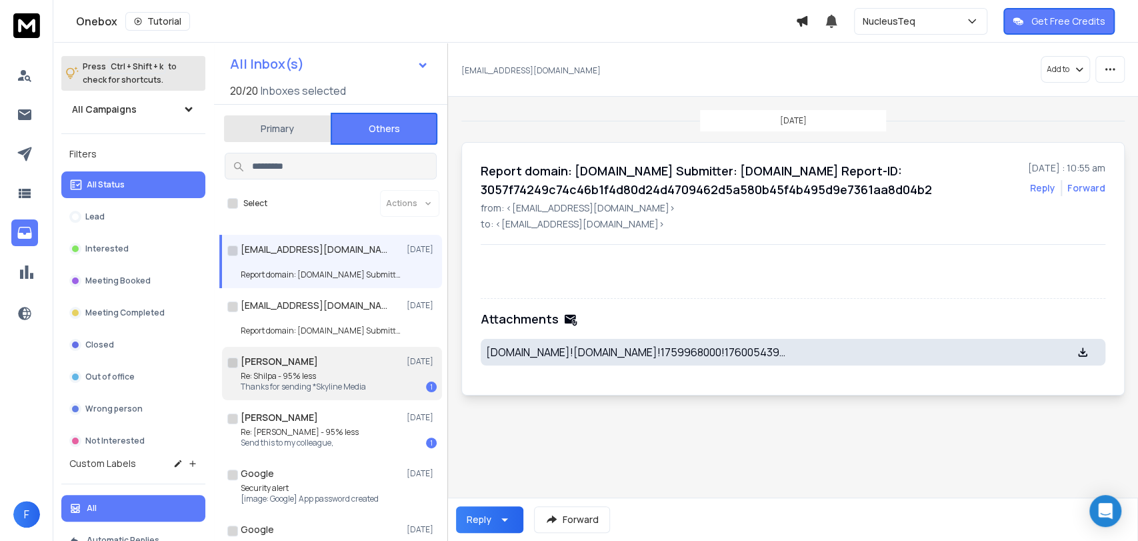
click at [337, 376] on p "Re: Shilpa - 95% less" at bounding box center [303, 376] width 125 height 11
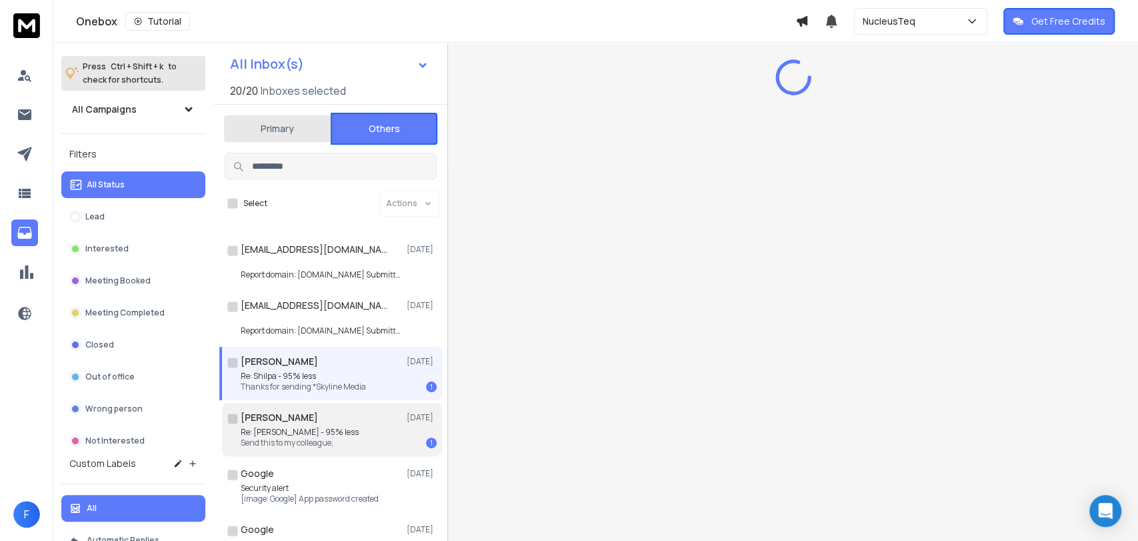
click at [337, 440] on div "Re: Richard - 95% less Send this to my colleague, 1" at bounding box center [339, 437] width 196 height 21
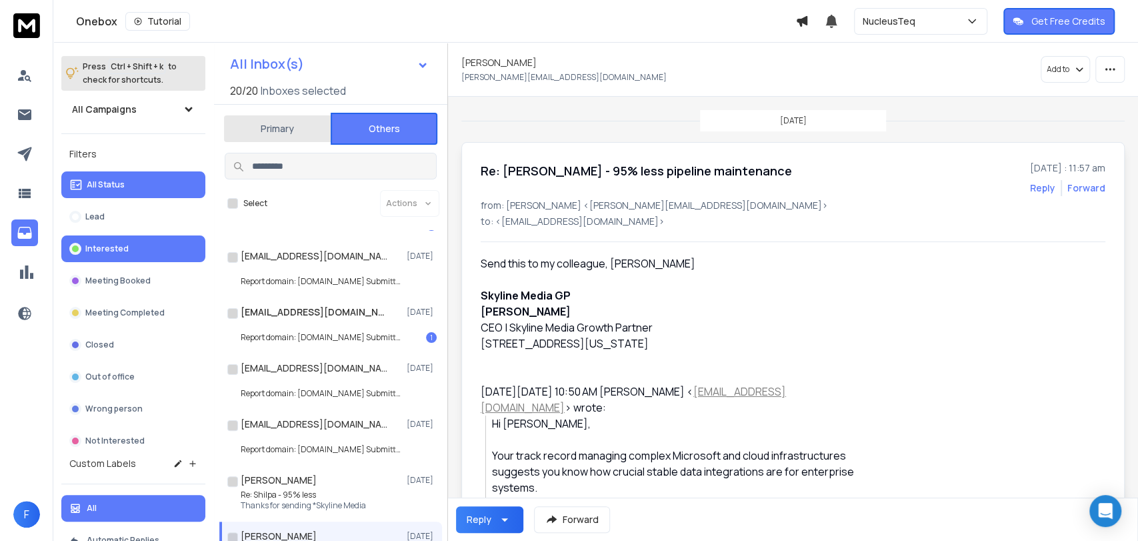
scroll to position [0, 0]
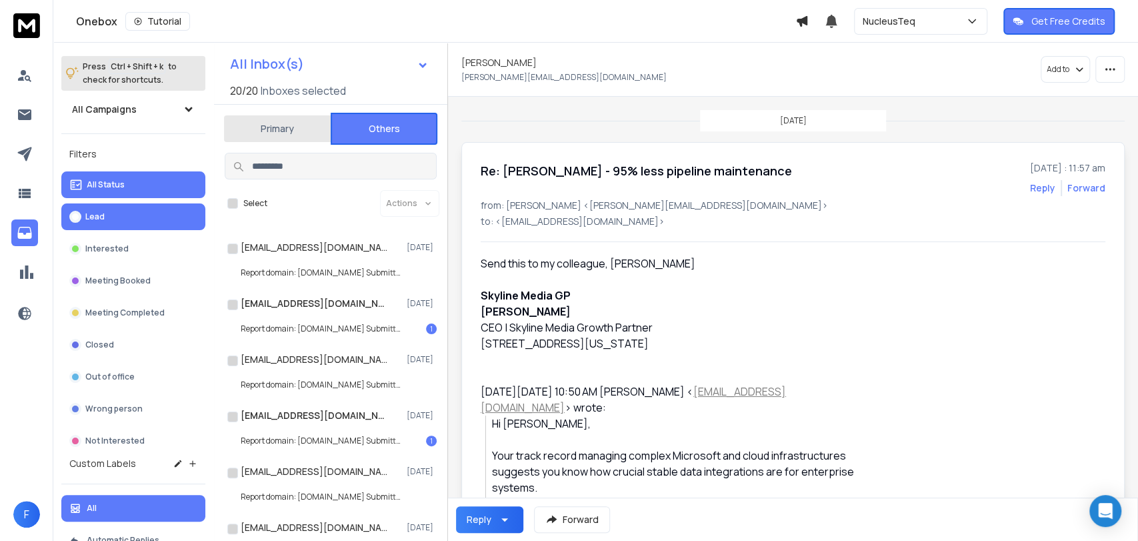
click at [100, 215] on p "Lead" at bounding box center [94, 216] width 19 height 11
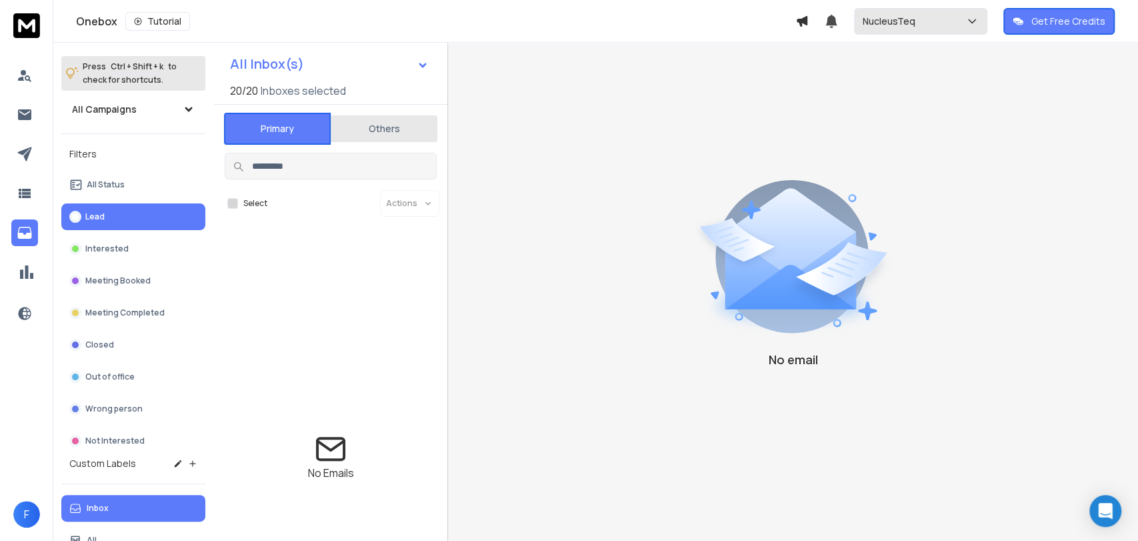
click at [971, 12] on button "NucleusTeq" at bounding box center [920, 21] width 133 height 27
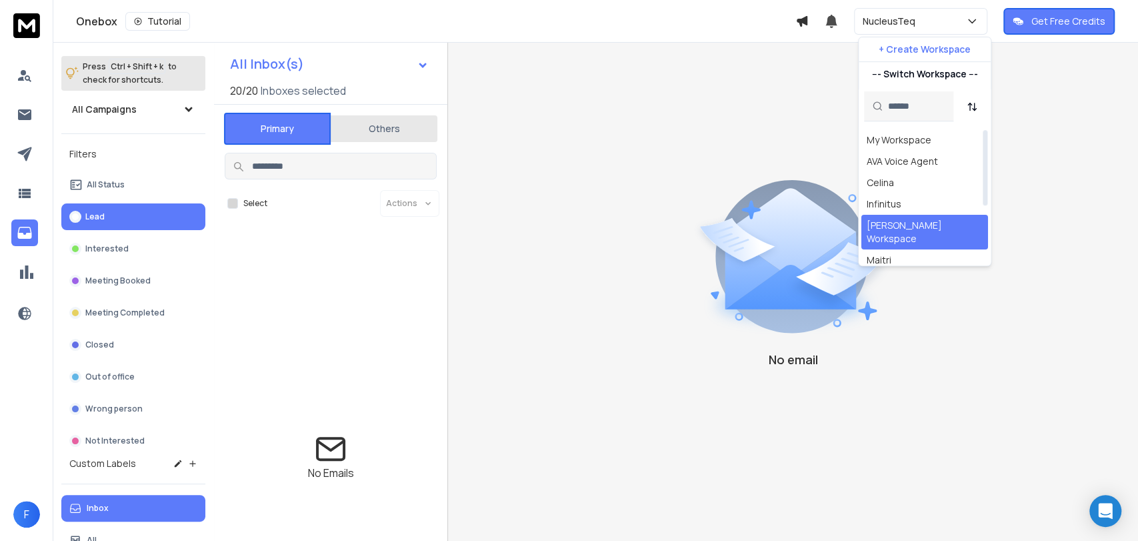
click at [915, 221] on div "Lucas's Workspace" at bounding box center [925, 232] width 116 height 27
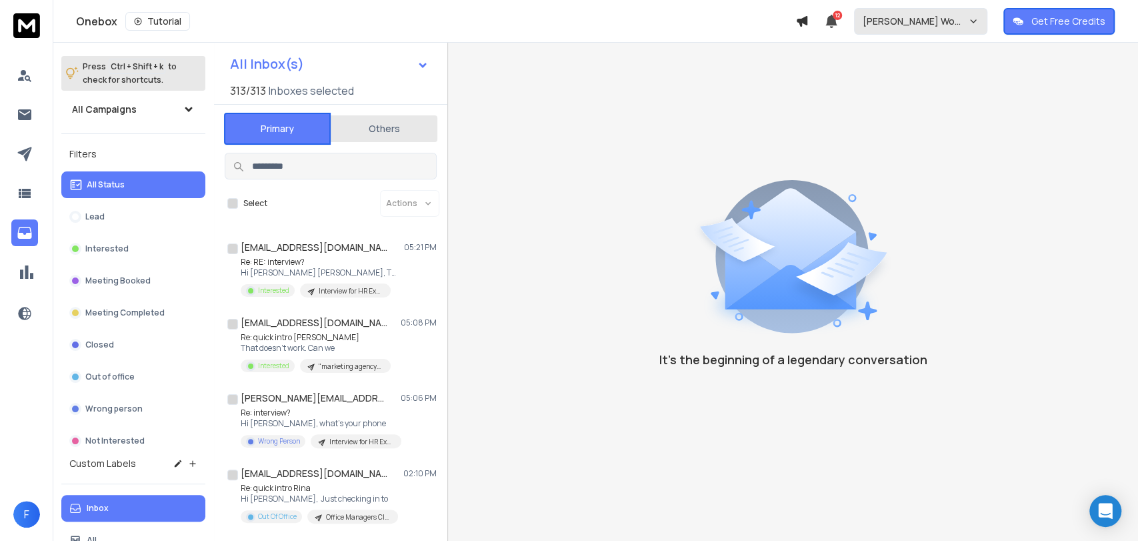
click at [939, 15] on p "[PERSON_NAME] Workspace" at bounding box center [915, 21] width 105 height 13
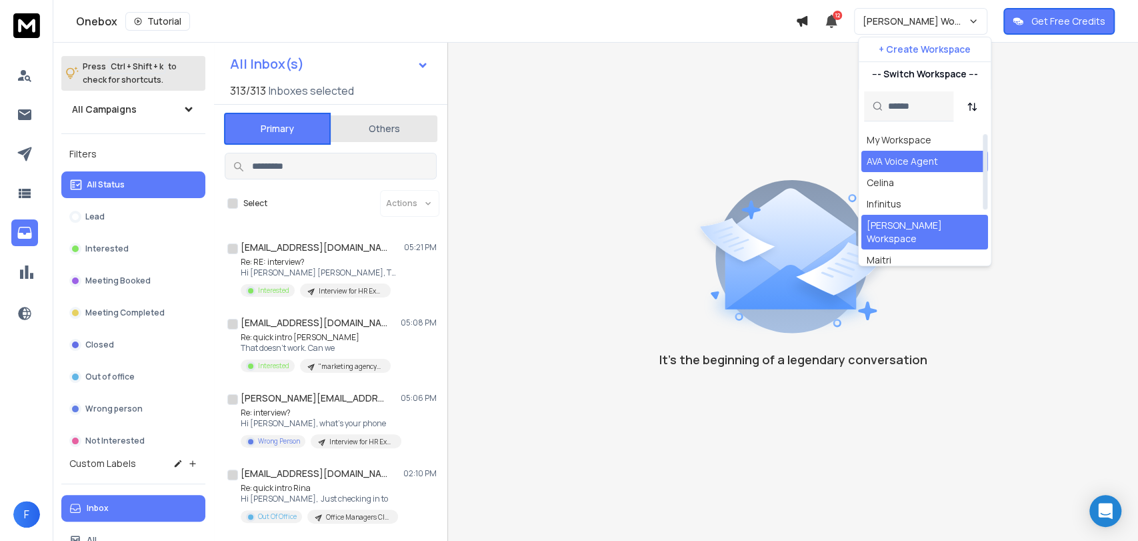
scroll to position [101, 0]
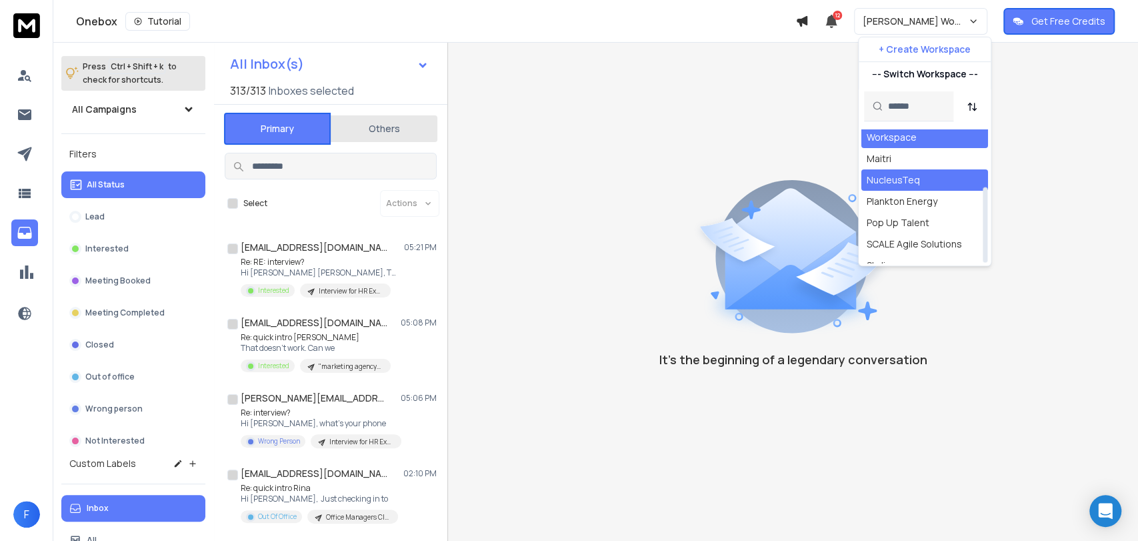
click at [919, 170] on div "NucleusTeq" at bounding box center [925, 179] width 127 height 21
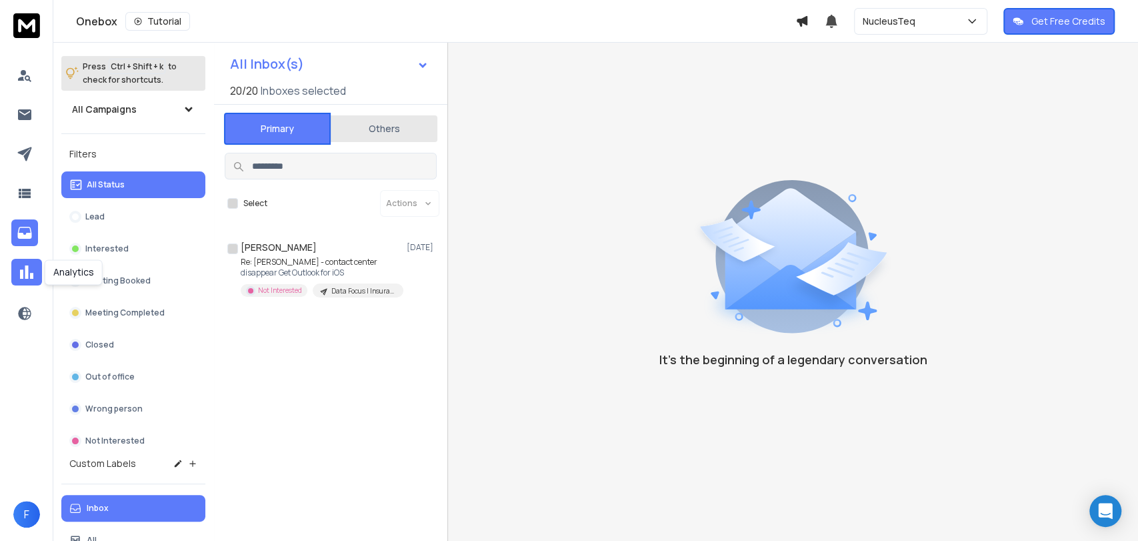
click at [15, 271] on link at bounding box center [26, 272] width 31 height 31
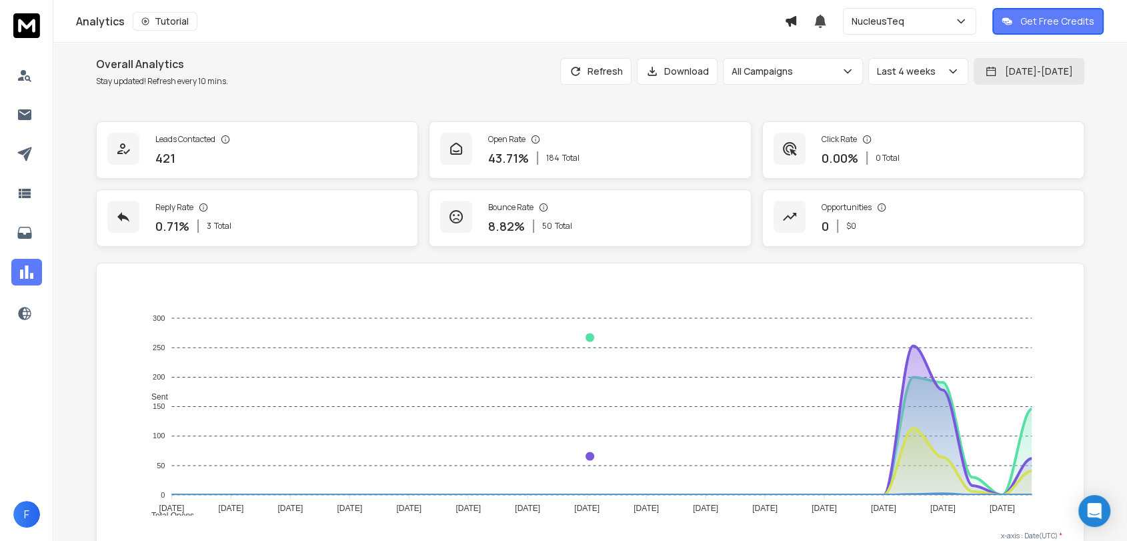
click at [1048, 65] on button "[DATE] - [DATE]" at bounding box center [1029, 71] width 111 height 27
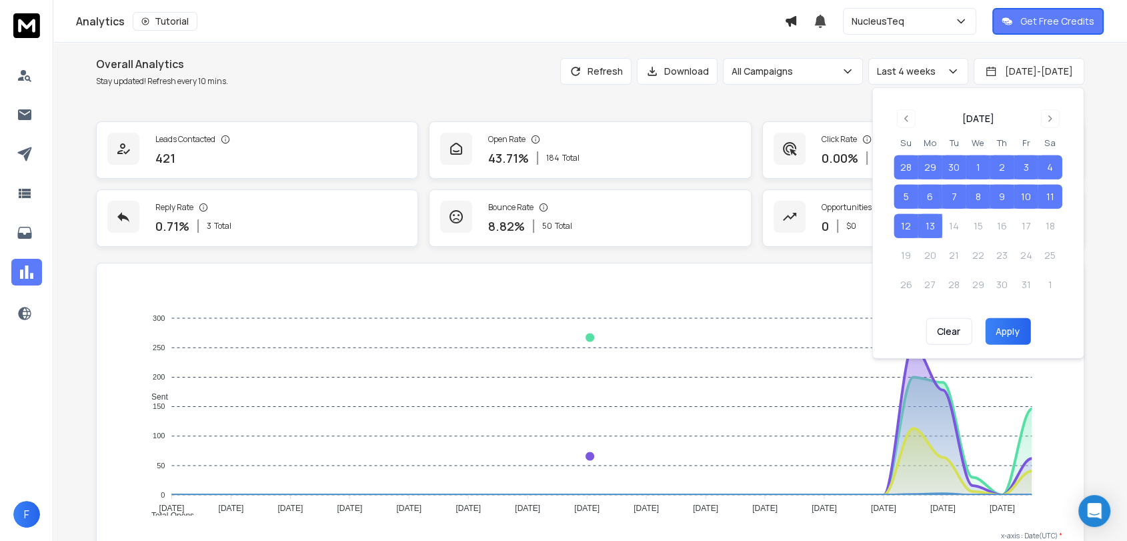
click at [925, 224] on button "13" at bounding box center [930, 226] width 24 height 24
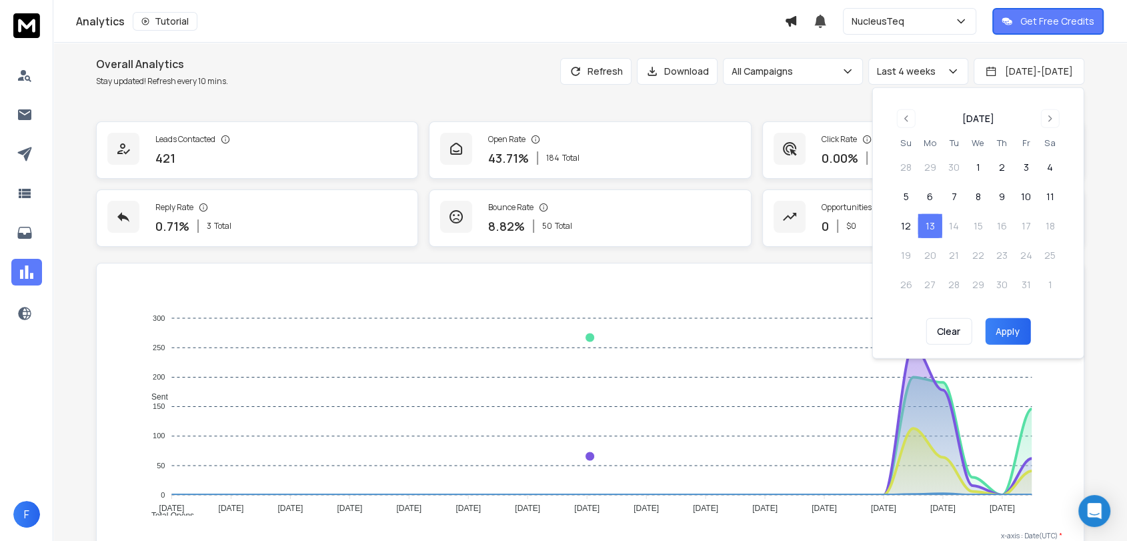
click at [1004, 331] on button "Apply" at bounding box center [1007, 331] width 45 height 27
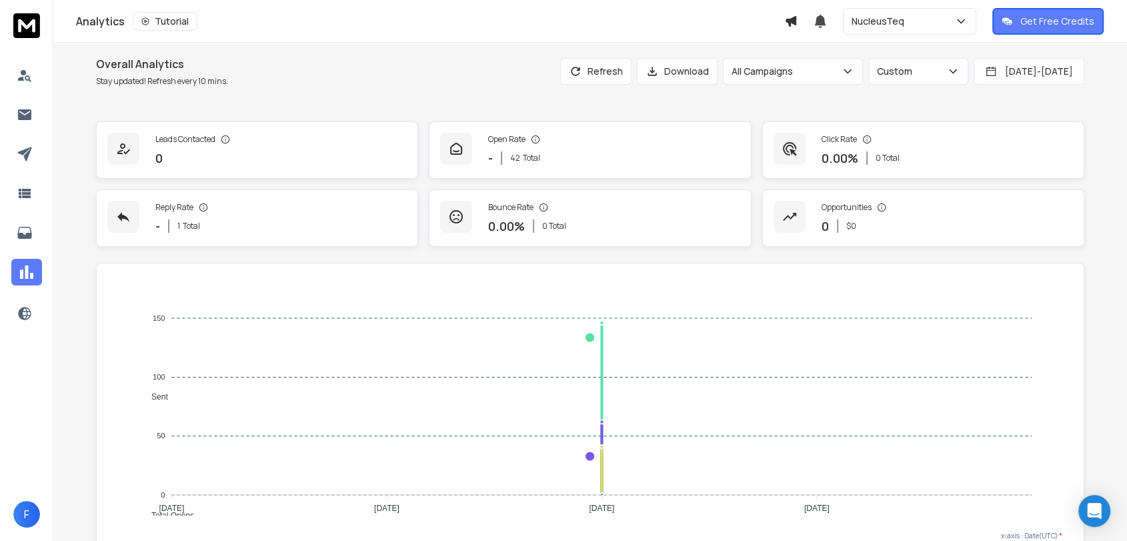
click at [200, 228] on span "Total" at bounding box center [191, 226] width 17 height 11
click at [28, 239] on icon at bounding box center [25, 233] width 16 height 16
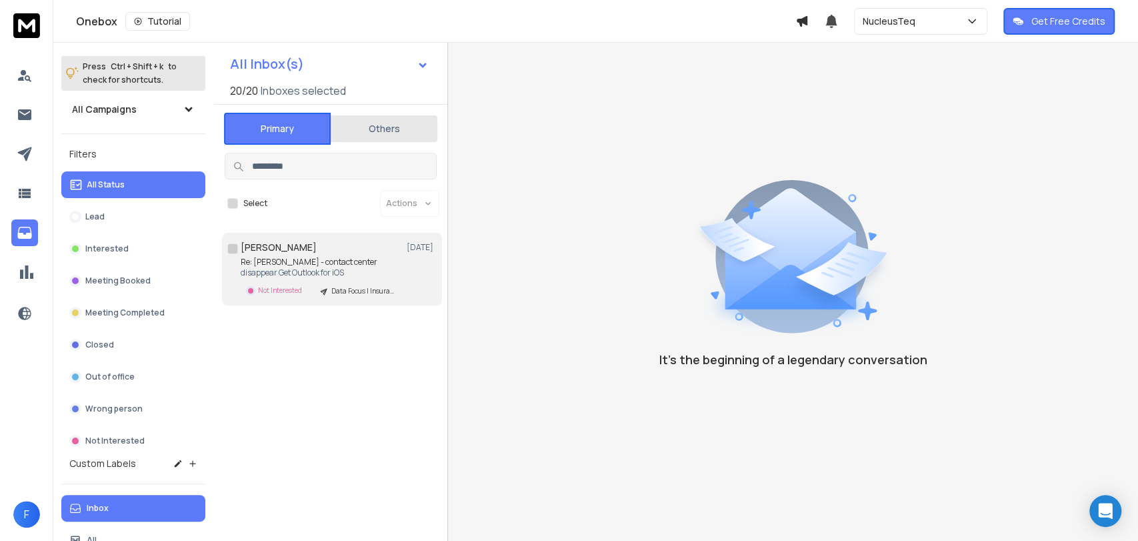
click at [307, 253] on div "[PERSON_NAME] [DATE]" at bounding box center [339, 247] width 196 height 13
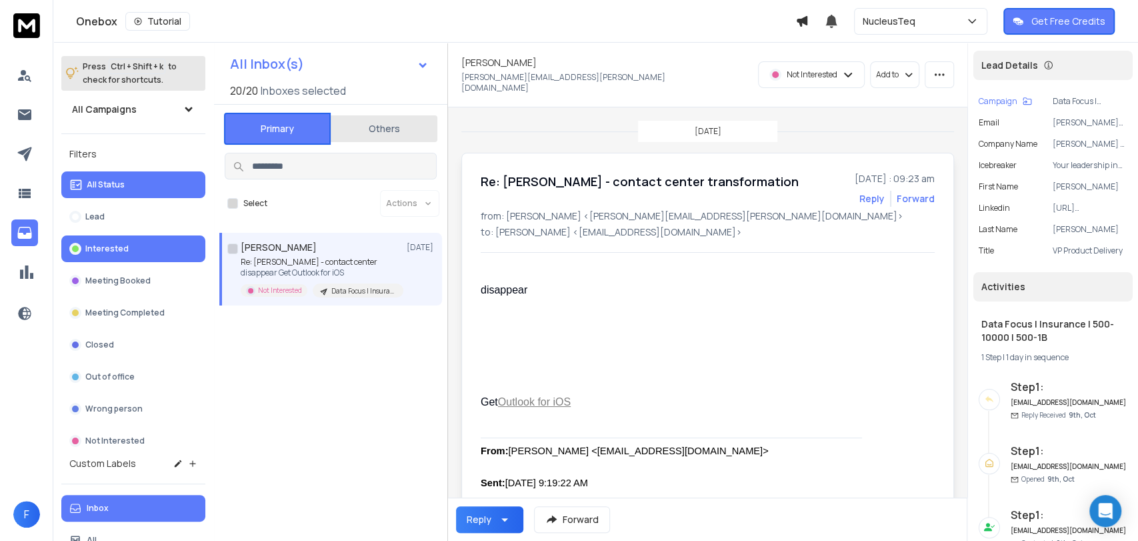
click at [121, 248] on p "Interested" at bounding box center [106, 248] width 43 height 11
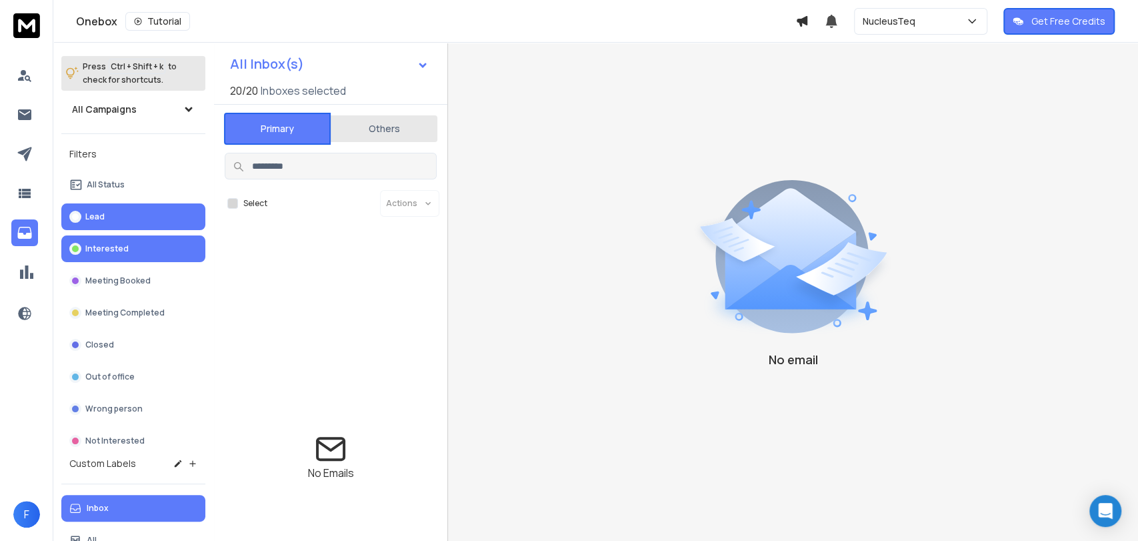
click at [143, 206] on button "Lead" at bounding box center [133, 216] width 144 height 27
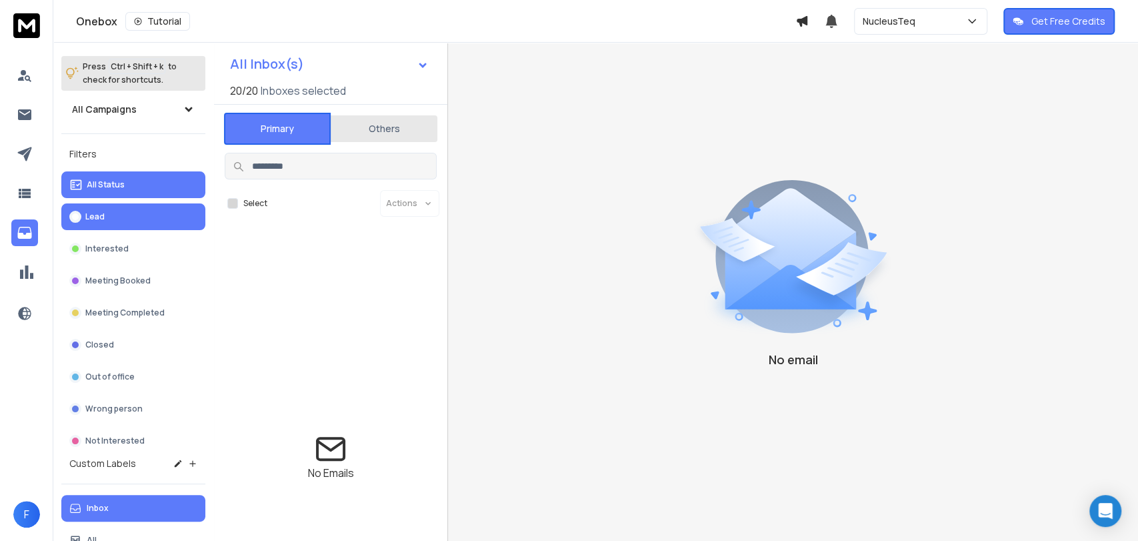
click at [145, 185] on button "All Status" at bounding box center [133, 184] width 144 height 27
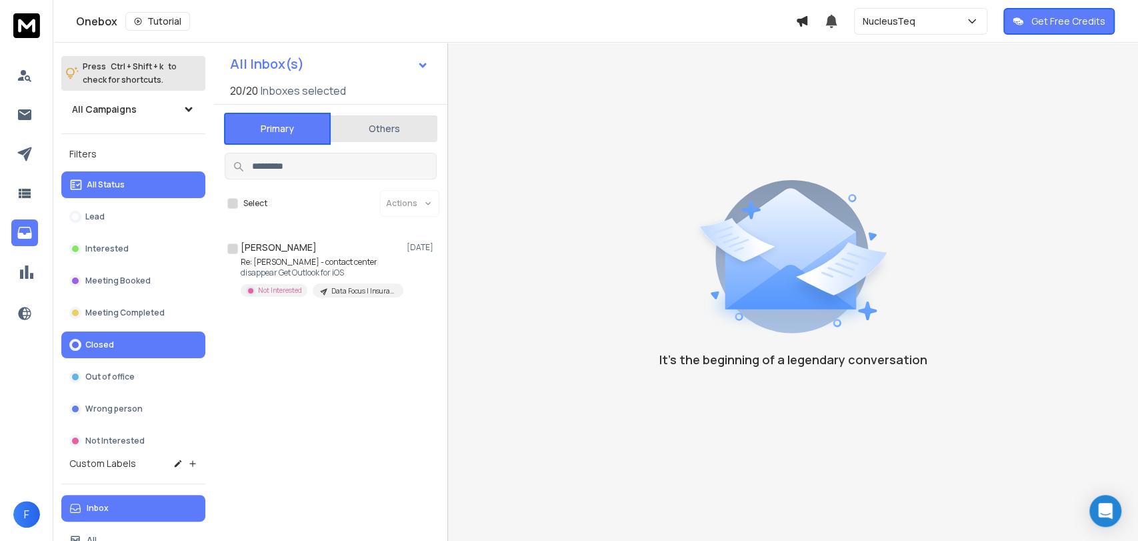
click at [155, 337] on button "Closed" at bounding box center [133, 344] width 144 height 27
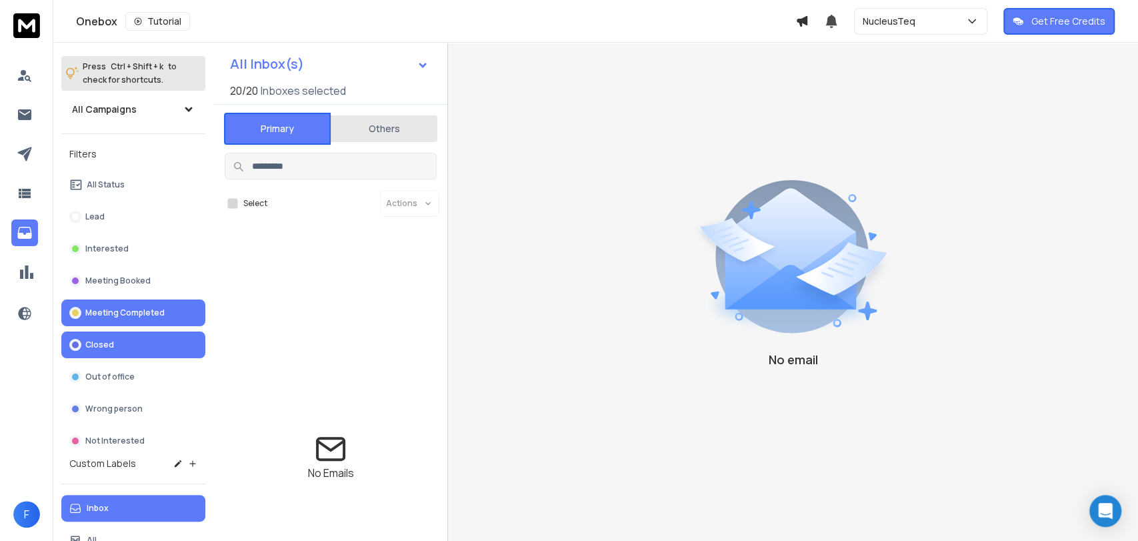
click at [167, 316] on button "Meeting Completed" at bounding box center [133, 312] width 144 height 27
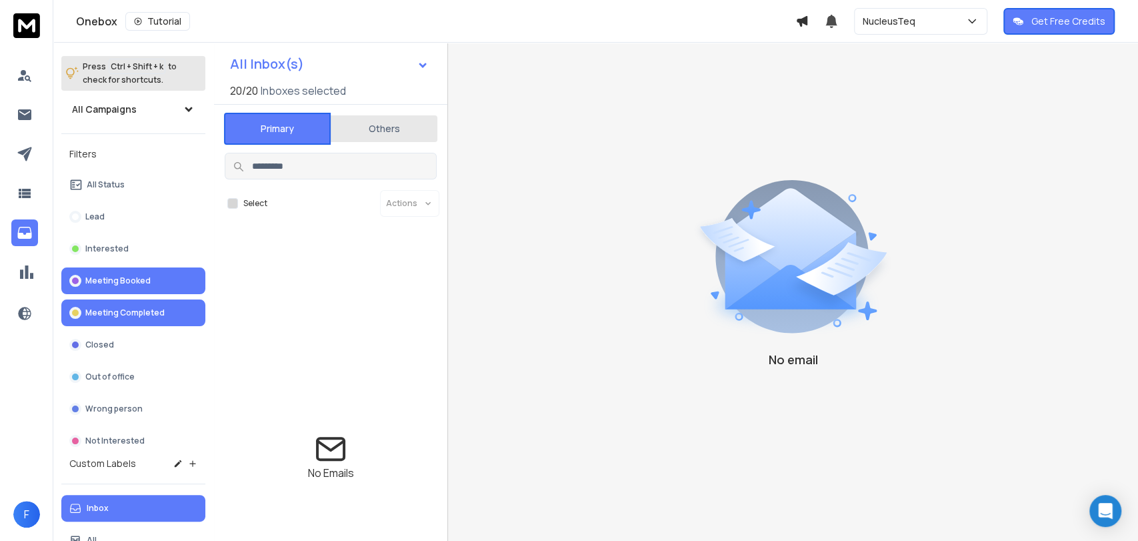
click at [167, 282] on button "Meeting Booked" at bounding box center [133, 280] width 144 height 27
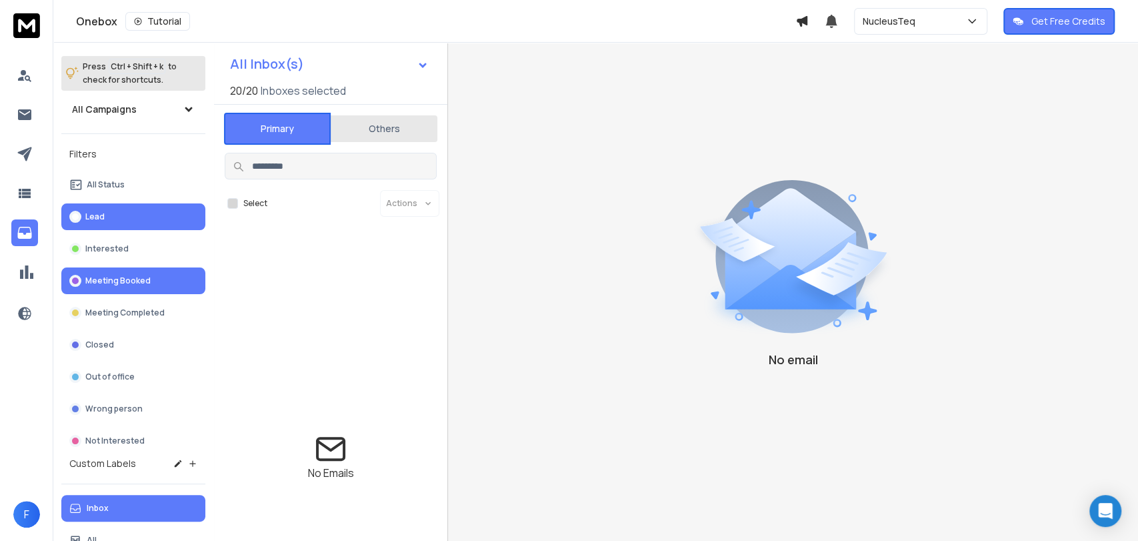
click at [186, 221] on button "Lead" at bounding box center [133, 216] width 144 height 27
click at [145, 287] on button "Meeting Booked" at bounding box center [133, 280] width 144 height 27
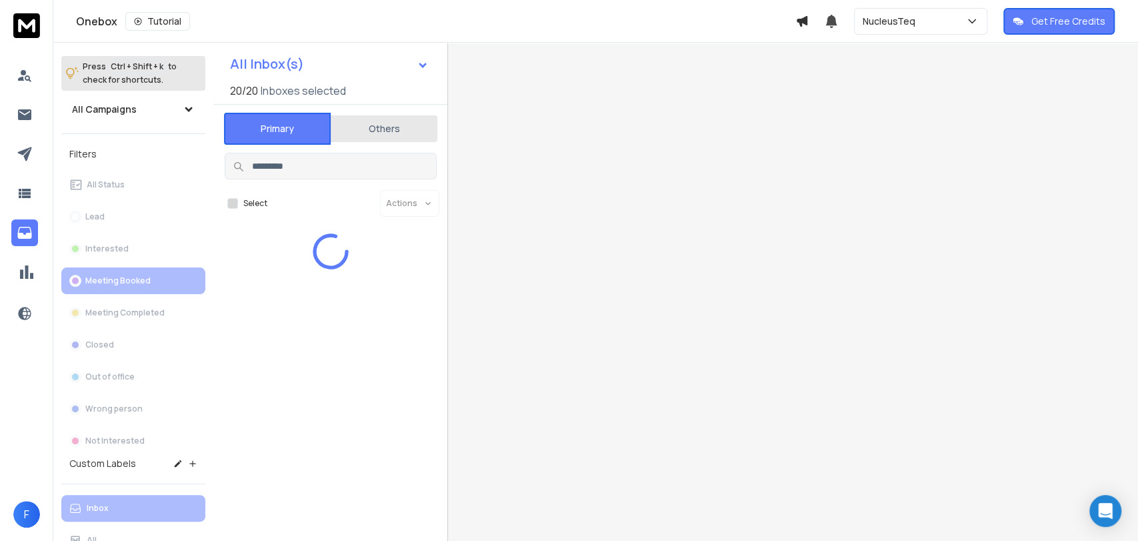
click at [149, 263] on div "All Status Lead Interested Meeting Booked Meeting Completed Closed Out of offic…" at bounding box center [133, 312] width 144 height 283
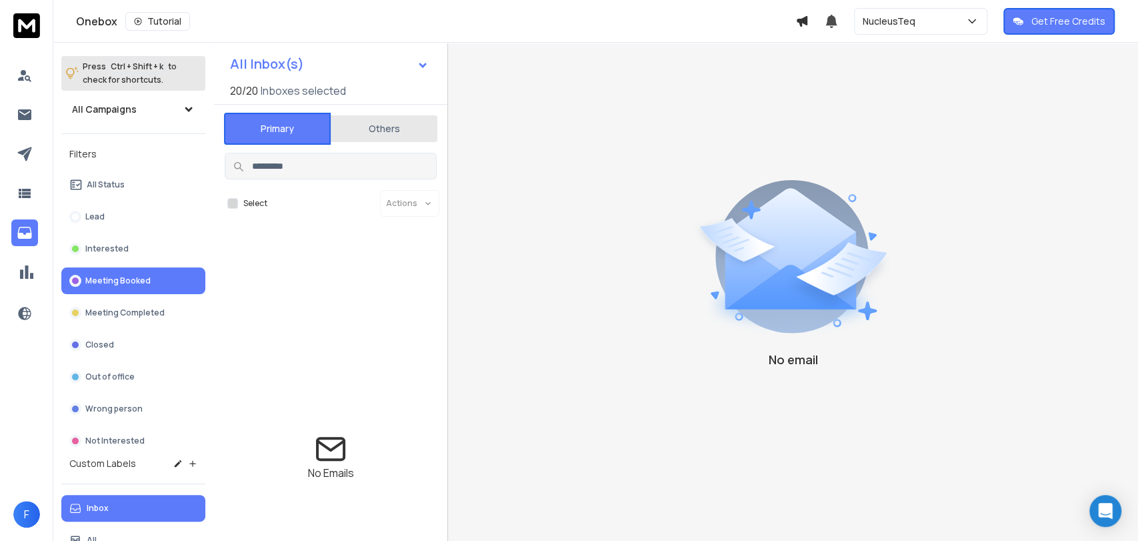
click at [149, 263] on div "All Status Lead Interested Meeting Booked Meeting Completed Closed Out of offic…" at bounding box center [133, 312] width 144 height 283
click at [149, 247] on button "Interested" at bounding box center [133, 248] width 144 height 27
click at [117, 286] on button "Meeting Booked" at bounding box center [133, 280] width 144 height 27
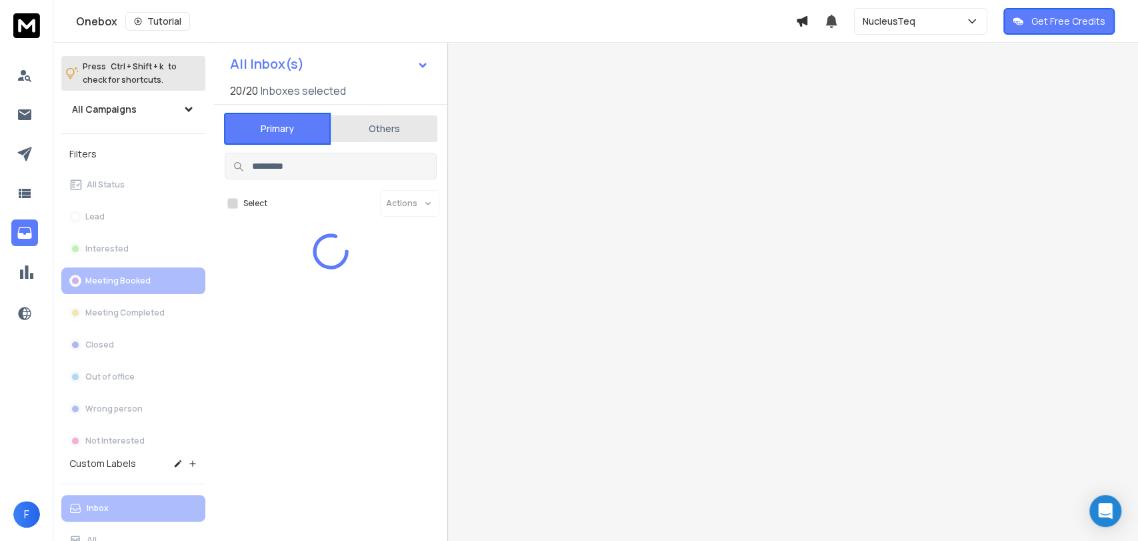
click at [124, 225] on div "All Status Lead Interested Meeting Booked Meeting Completed Closed Out of offic…" at bounding box center [133, 312] width 144 height 283
click at [124, 226] on div "All Status Lead Interested Meeting Booked Meeting Completed Closed Out of offic…" at bounding box center [133, 312] width 144 height 283
click at [123, 253] on div "All Status Lead Interested Meeting Booked Meeting Completed Closed Out of offic…" at bounding box center [133, 312] width 144 height 283
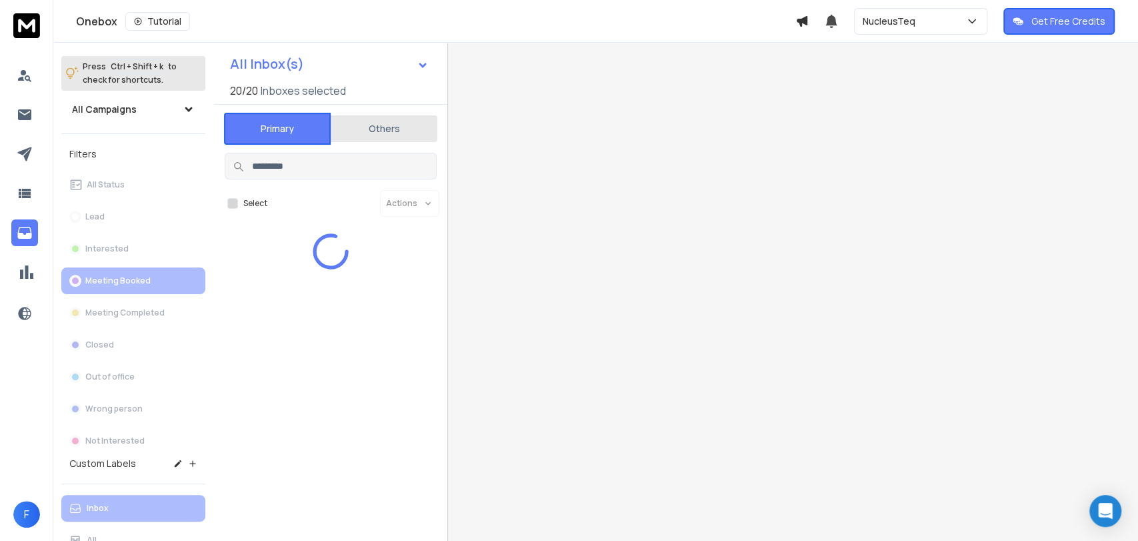
click at [130, 229] on div "All Status Lead Interested Meeting Booked Meeting Completed Closed Out of offic…" at bounding box center [133, 312] width 144 height 283
click at [128, 229] on div "All Status Lead Interested Meeting Booked Meeting Completed Closed Out of offic…" at bounding box center [133, 312] width 144 height 283
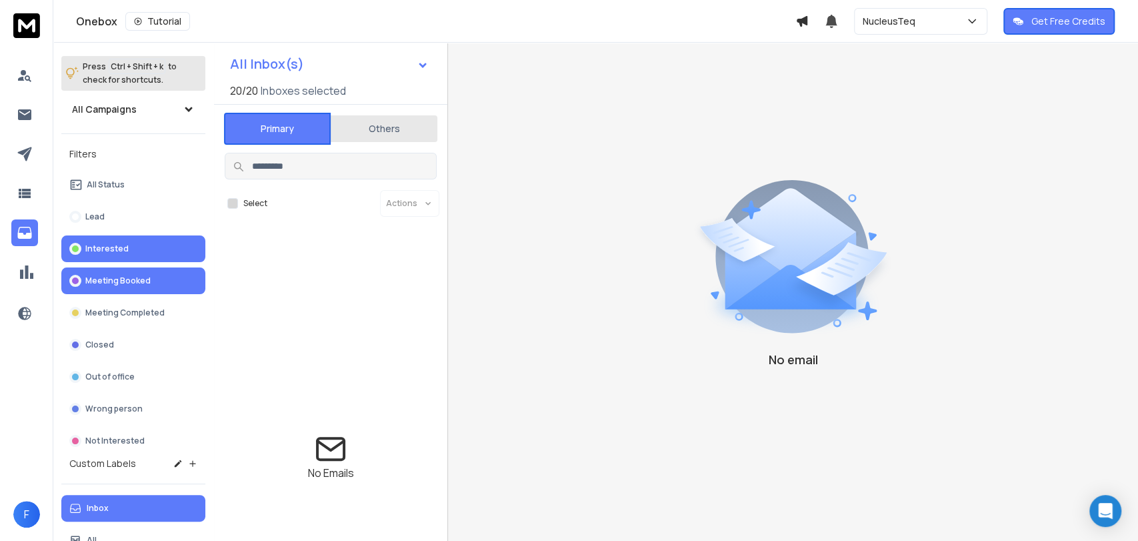
click at [135, 255] on button "Interested" at bounding box center [133, 248] width 144 height 27
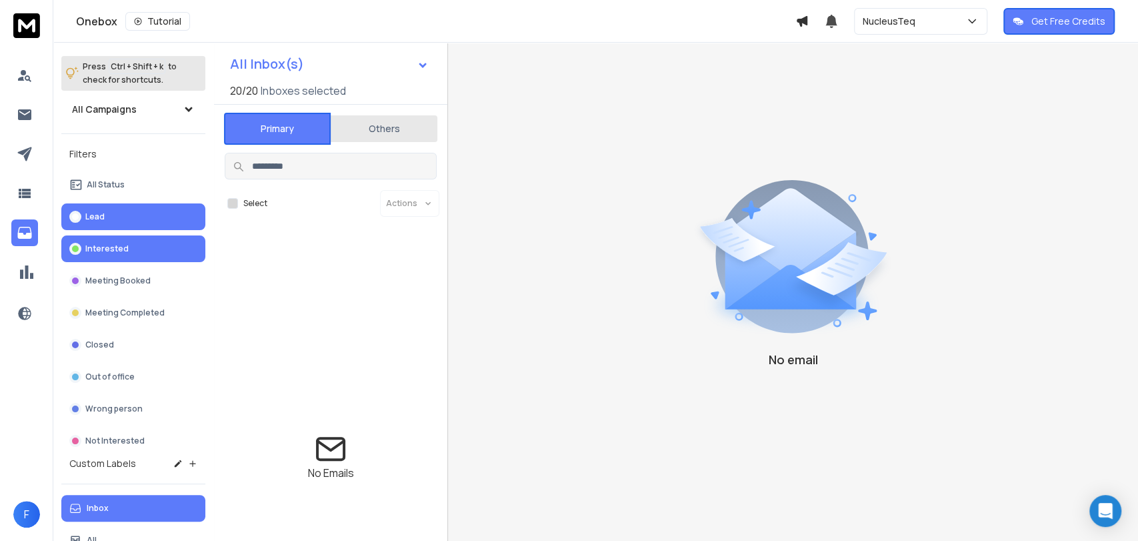
click at [185, 209] on button "Lead" at bounding box center [133, 216] width 144 height 27
